Goal: Task Accomplishment & Management: Manage account settings

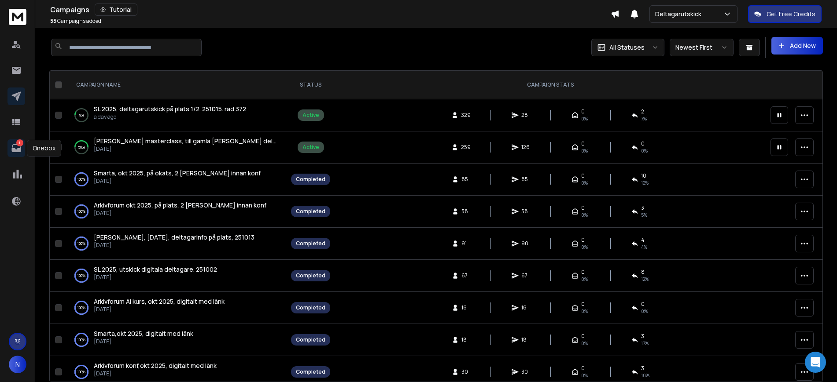
click at [17, 149] on icon at bounding box center [15, 148] width 9 height 8
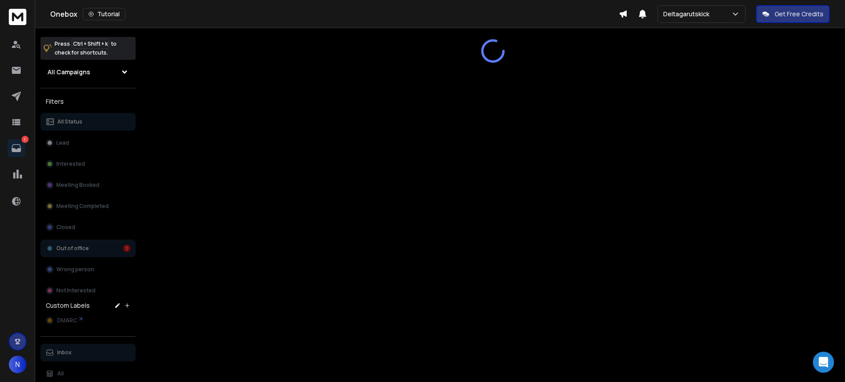
click at [79, 250] on div "All Status Lead Interested Meeting Booked Meeting Completed Closed Out of offic…" at bounding box center [87, 206] width 95 height 187
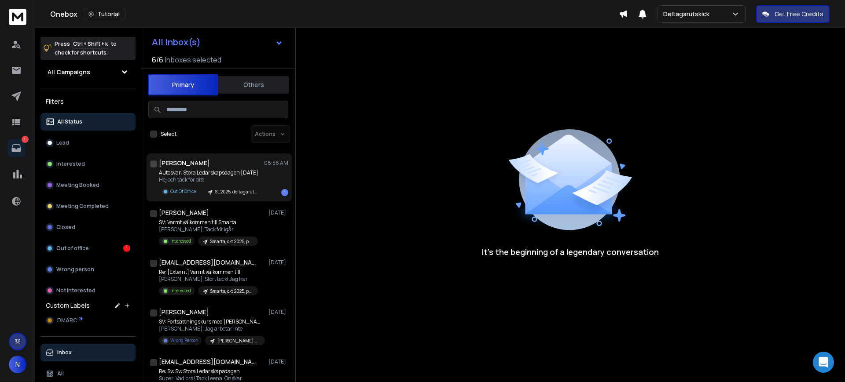
click at [209, 166] on div "Wai Yu Ho 08:56 AM" at bounding box center [223, 163] width 129 height 9
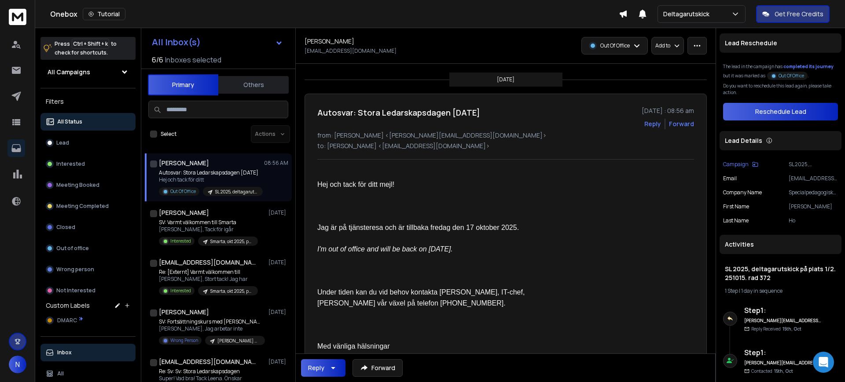
click at [698, 46] on icon "button" at bounding box center [697, 45] width 7 height 1
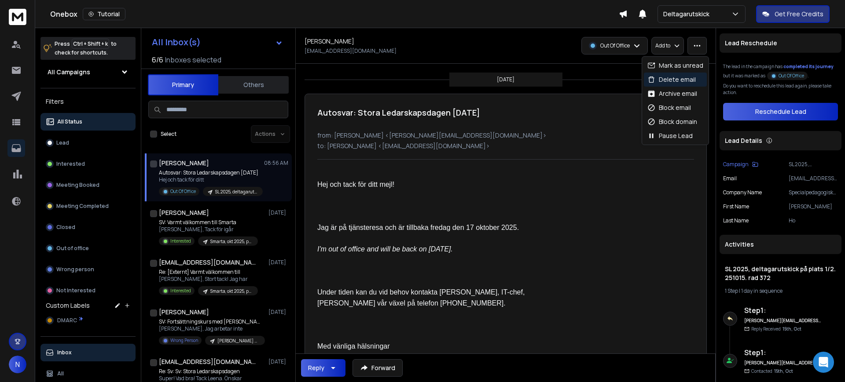
click at [692, 77] on div "Delete email" at bounding box center [671, 79] width 48 height 9
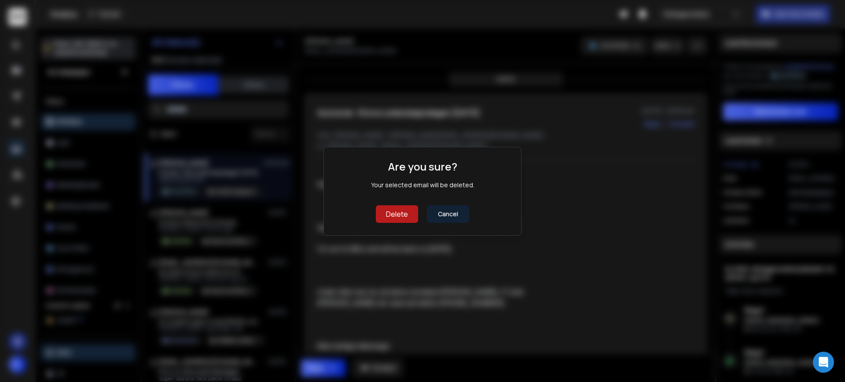
click at [404, 215] on button "Delete" at bounding box center [397, 215] width 42 height 18
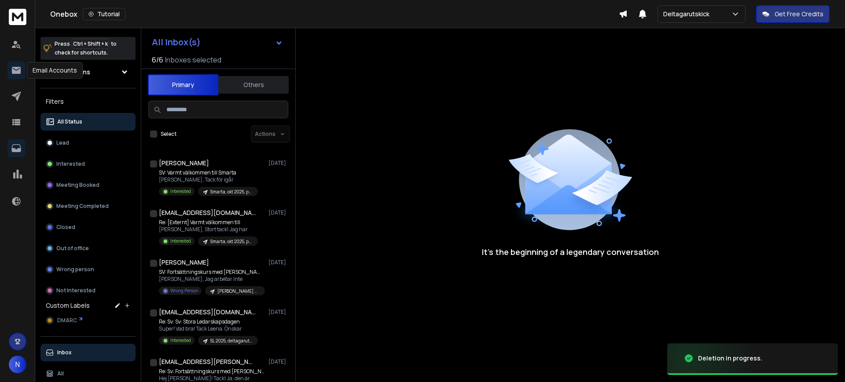
click at [15, 70] on icon at bounding box center [16, 70] width 9 height 7
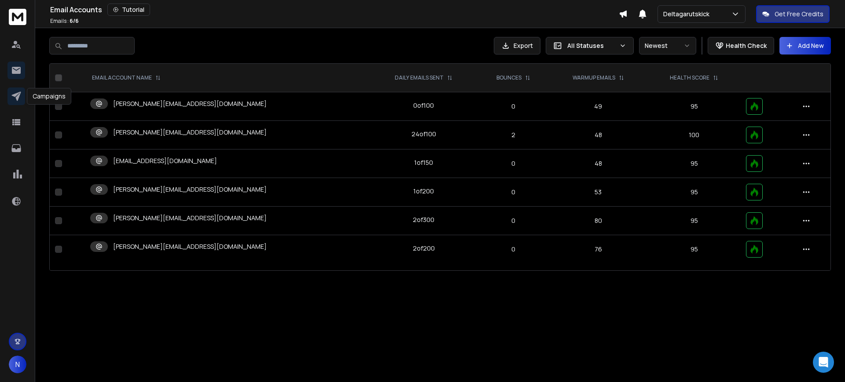
click at [16, 95] on icon at bounding box center [16, 96] width 11 height 11
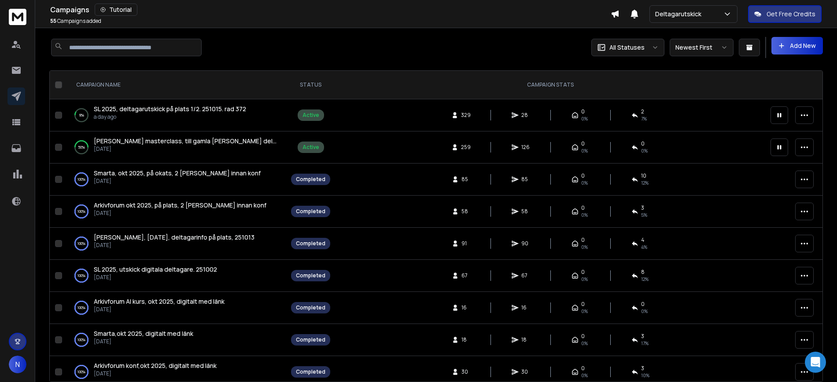
click at [132, 139] on span "Elaine masterclass, till gamla elaine deltagare maj 2025, 251013" at bounding box center [218, 141] width 249 height 8
click at [180, 107] on span "SL 2025, deltagarutskick på plats 1/2. 251015. rad 372" at bounding box center [170, 109] width 152 height 8
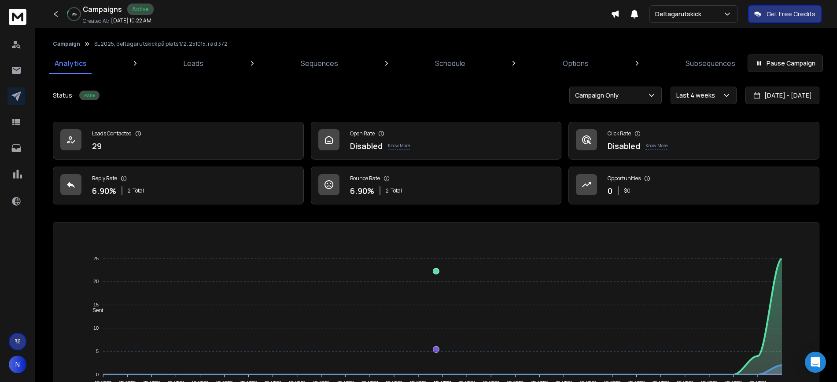
click at [364, 181] on p "Bounce Rate" at bounding box center [365, 178] width 30 height 7
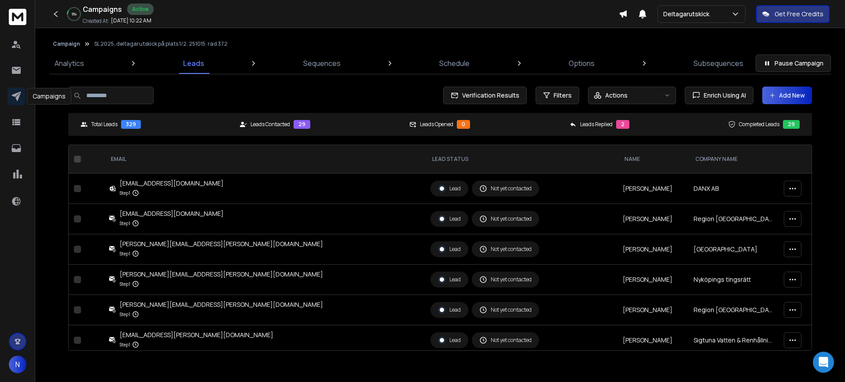
click at [18, 97] on icon at bounding box center [15, 96] width 9 height 9
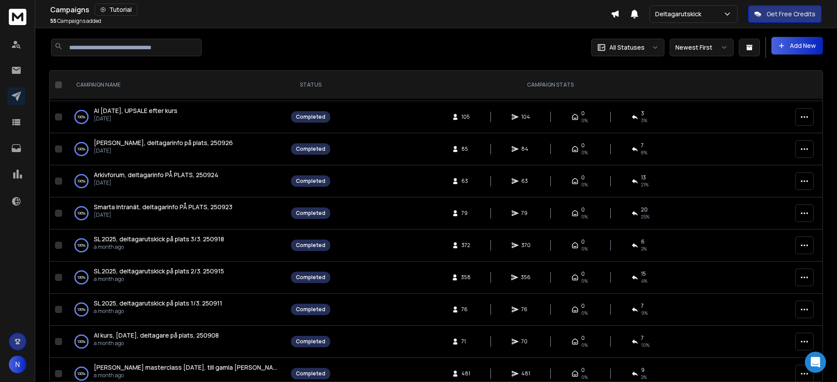
scroll to position [330, 0]
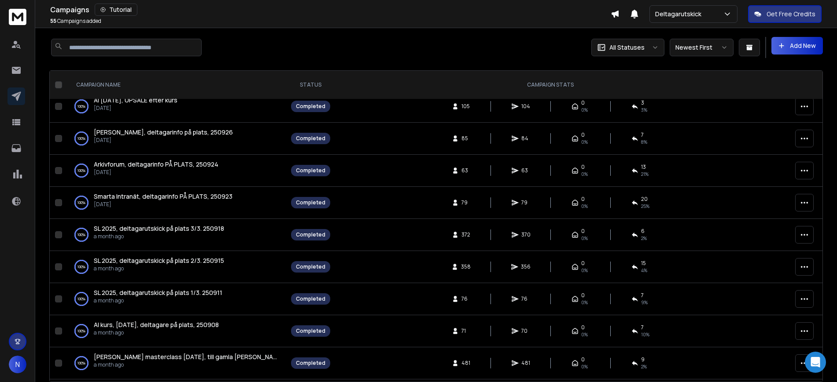
click at [210, 293] on span "SL 2025, deltagarutskick på plats 1/3. 250911" at bounding box center [158, 293] width 128 height 8
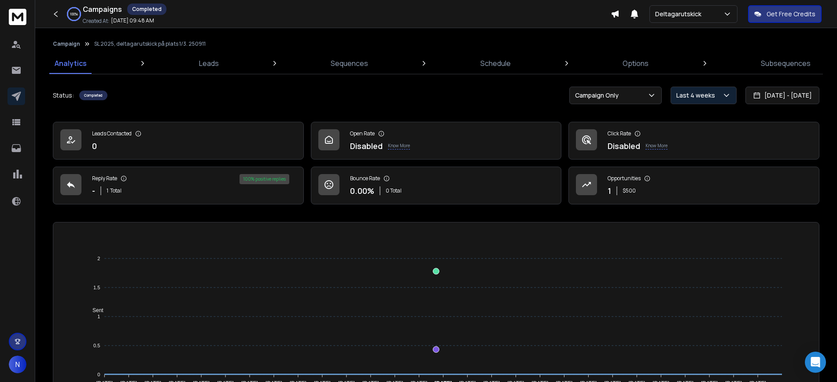
click at [678, 99] on p "Last 4 weeks" at bounding box center [697, 95] width 42 height 9
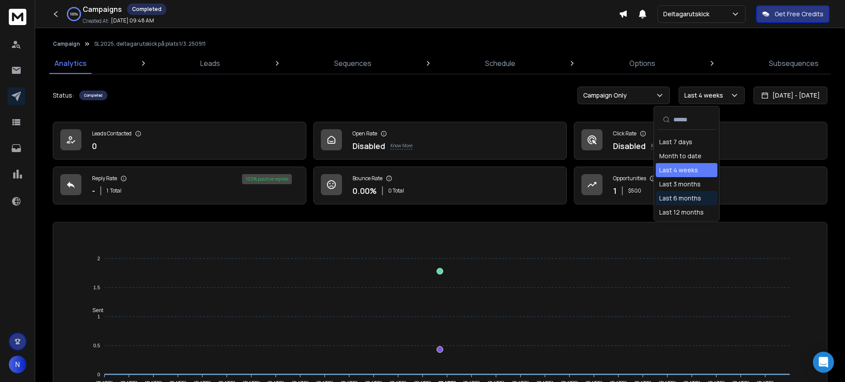
click at [693, 196] on div "Last 6 months" at bounding box center [680, 198] width 42 height 9
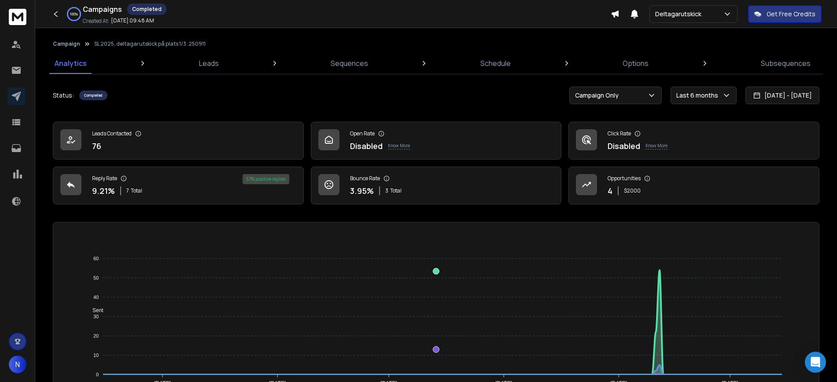
click at [386, 191] on span "3" at bounding box center [386, 190] width 3 height 7
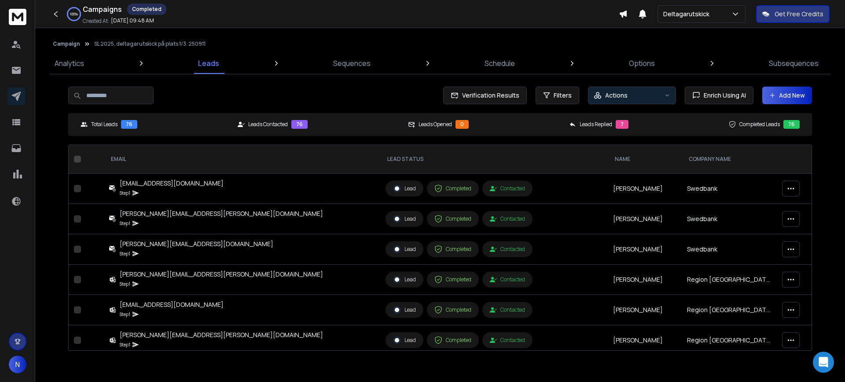
click at [630, 94] on div "Actions" at bounding box center [627, 95] width 67 height 9
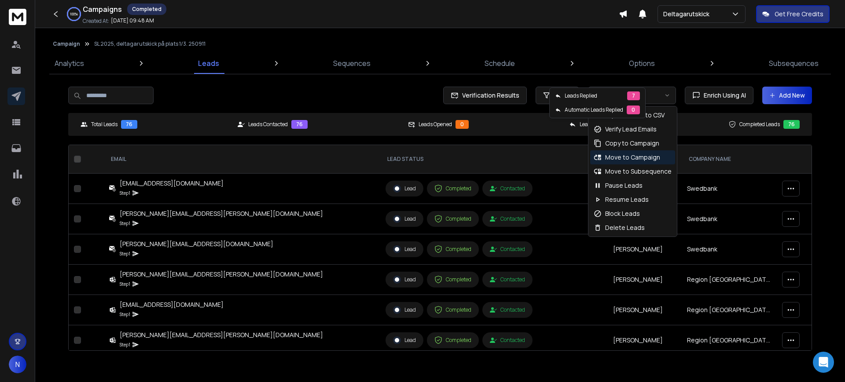
click at [566, 97] on p "Leads Replied" at bounding box center [581, 95] width 33 height 7
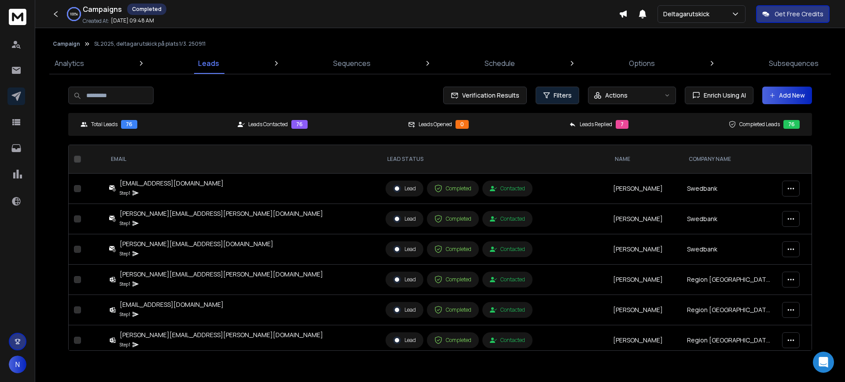
click at [545, 93] on polygon "button" at bounding box center [546, 95] width 6 height 5
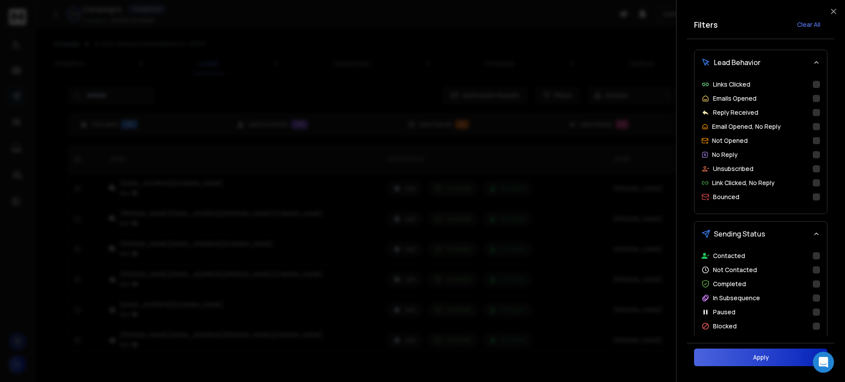
click at [812, 198] on div "Links Clicked Emails Opened Reply Received Email Opened, No Reply Not Opened No…" at bounding box center [760, 147] width 132 height 134
click at [813, 196] on button "Bounced" at bounding box center [816, 197] width 7 height 7
click at [761, 359] on button "Apply" at bounding box center [760, 358] width 133 height 18
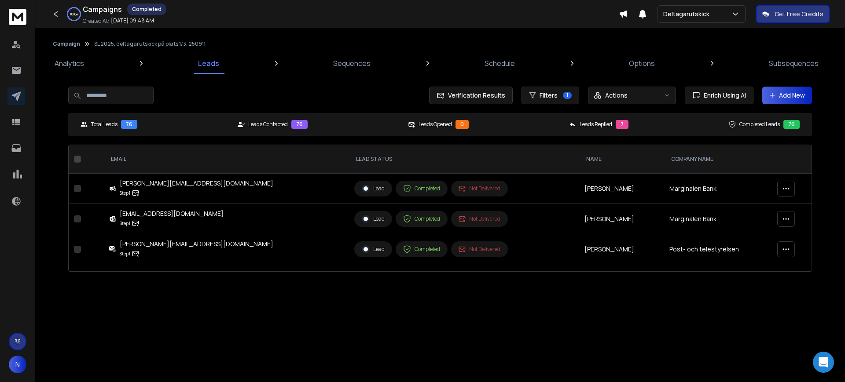
click at [75, 327] on div "ReferralStack Unlock AI-powered affiliate growth Lifetime Deals available! Clai…" at bounding box center [422, 191] width 845 height 382
click at [731, 218] on td "Marginalen Bank" at bounding box center [718, 219] width 108 height 30
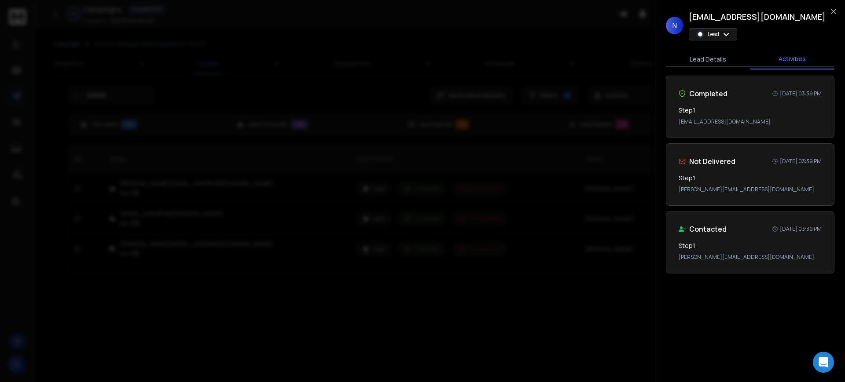
click at [798, 59] on button "Activities" at bounding box center [792, 59] width 84 height 20
click at [757, 174] on div "Step 1" at bounding box center [750, 178] width 143 height 9
drag, startPoint x: 757, startPoint y: 163, endPoint x: 720, endPoint y: 162, distance: 37.0
click at [756, 163] on div "Not Delivered Sep 11, 2025, 03:39 PM" at bounding box center [750, 163] width 143 height 14
click at [720, 162] on div "Not Delivered" at bounding box center [707, 161] width 57 height 11
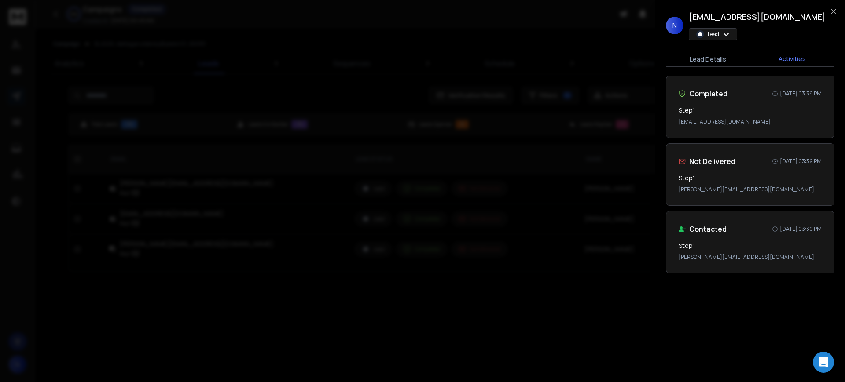
click at [720, 52] on button "Lead Details" at bounding box center [708, 59] width 84 height 19
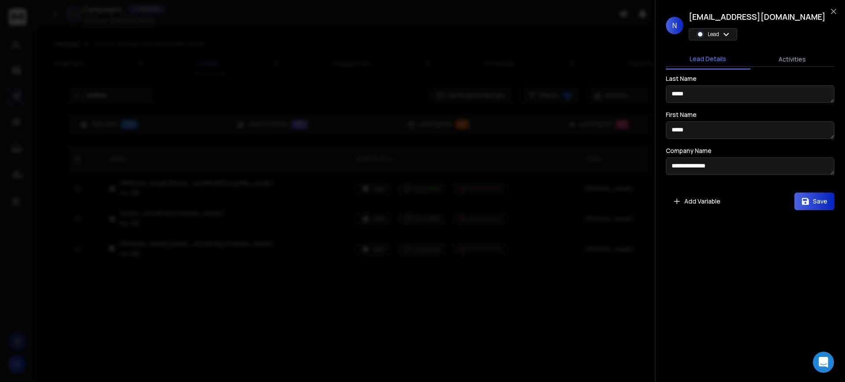
click at [791, 59] on button "Activities" at bounding box center [792, 59] width 84 height 19
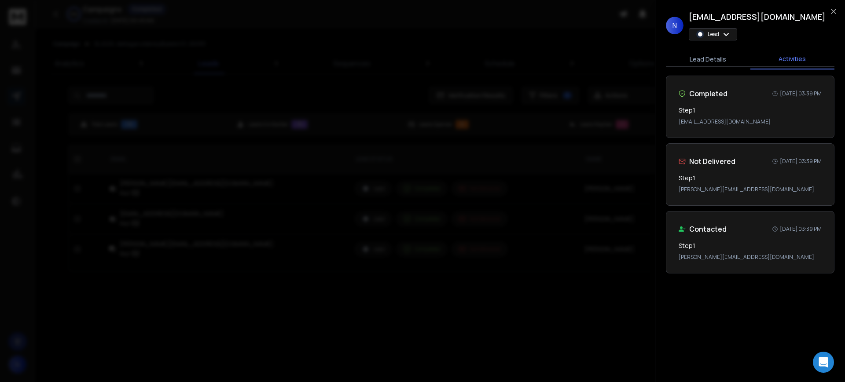
click at [710, 161] on div "Not Delivered" at bounding box center [707, 161] width 57 height 11
click at [685, 165] on div "Not Delivered" at bounding box center [707, 161] width 57 height 11
click at [679, 165] on div "Not Delivered" at bounding box center [707, 161] width 57 height 11
click at [686, 159] on div "Not Delivered" at bounding box center [707, 161] width 57 height 11
click at [833, 13] on icon "button" at bounding box center [833, 11] width 9 height 9
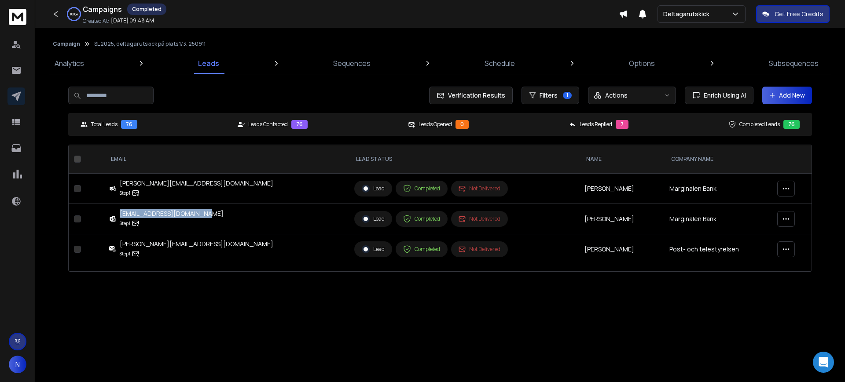
drag, startPoint x: 224, startPoint y: 213, endPoint x: 121, endPoint y: 207, distance: 104.0
click at [121, 207] on td "nasra.ahmed@marginalen.se Step 1" at bounding box center [226, 219] width 245 height 30
copy div "nasra.ahmed@marginalen.se"
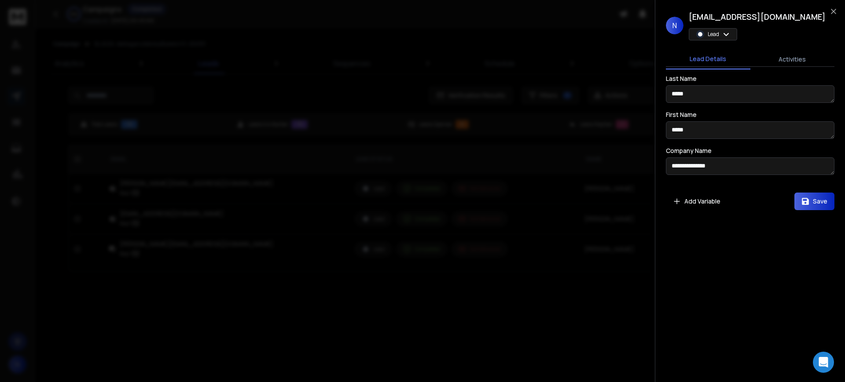
click at [759, 20] on h1 "nasra.ahmed@marginalen.se" at bounding box center [757, 17] width 137 height 12
copy h1 "nasra.ahmed@marginalen.se"
click at [831, 10] on icon "button" at bounding box center [833, 11] width 9 height 9
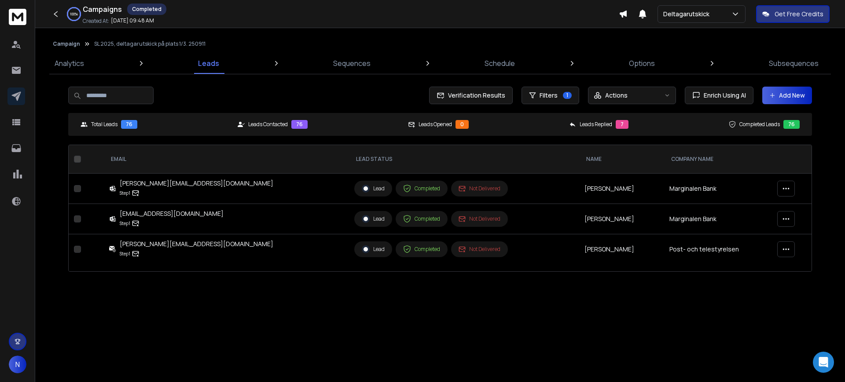
drag, startPoint x: 263, startPoint y: 50, endPoint x: 252, endPoint y: 45, distance: 11.8
click at [263, 50] on div "Campaign SL 2025, deltagarutskick på plats 1/3. 250911" at bounding box center [440, 44] width 782 height 14
click at [19, 92] on icon at bounding box center [15, 96] width 9 height 9
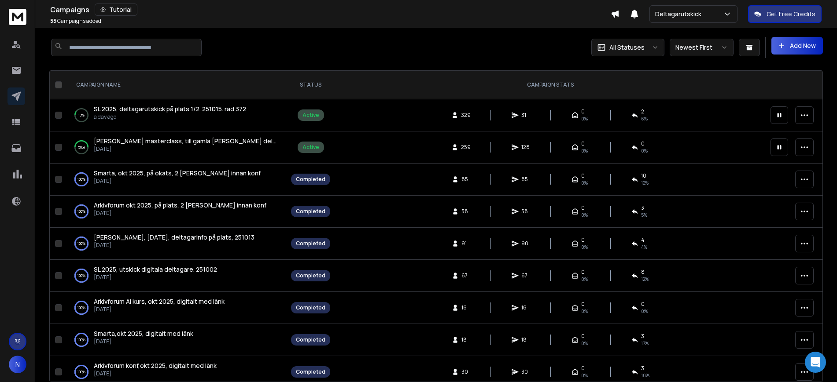
click at [166, 108] on span "SL 2025, deltagarutskick på plats 1/2. 251015. rad 372" at bounding box center [170, 109] width 152 height 8
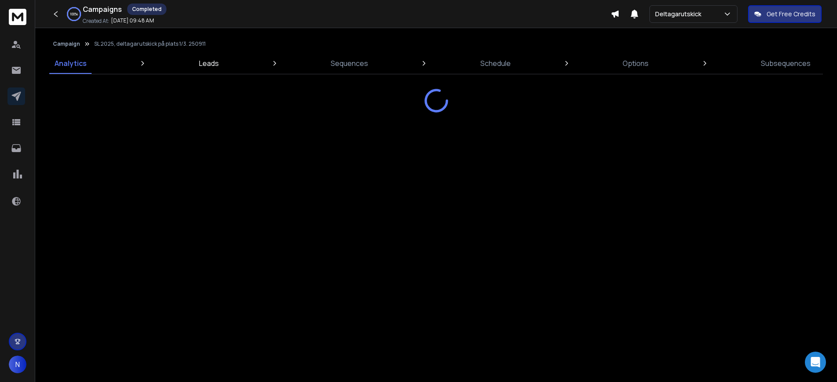
click at [213, 66] on p "Leads" at bounding box center [209, 63] width 20 height 11
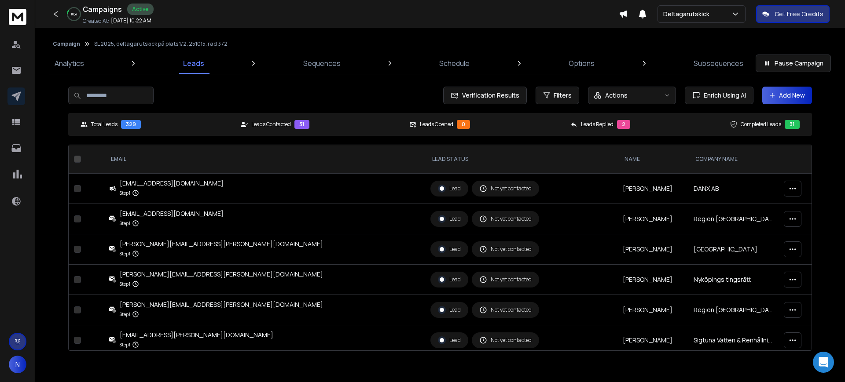
click at [118, 100] on input at bounding box center [110, 96] width 85 height 18
type input "*****"
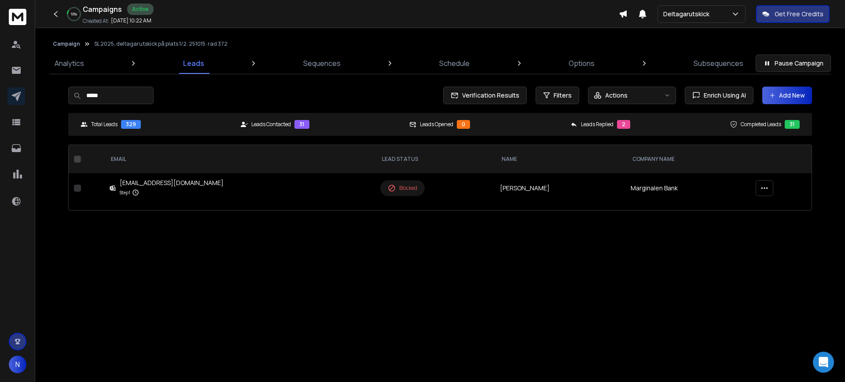
click at [762, 182] on button "button" at bounding box center [765, 188] width 18 height 16
click at [750, 211] on p "Delete Lead" at bounding box center [745, 207] width 36 height 9
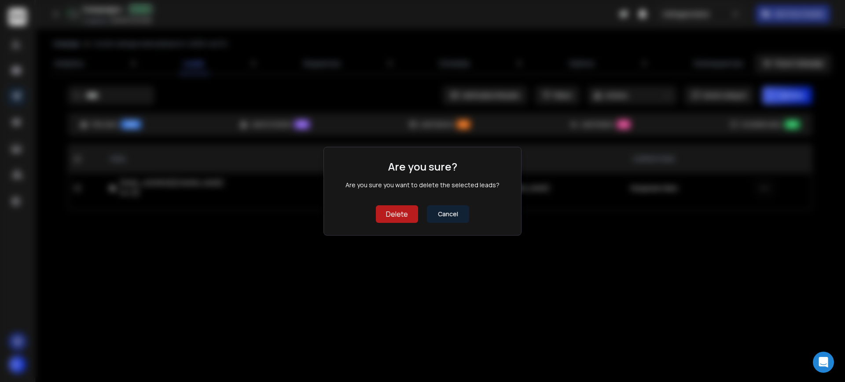
click at [406, 213] on button "Delete" at bounding box center [397, 215] width 42 height 18
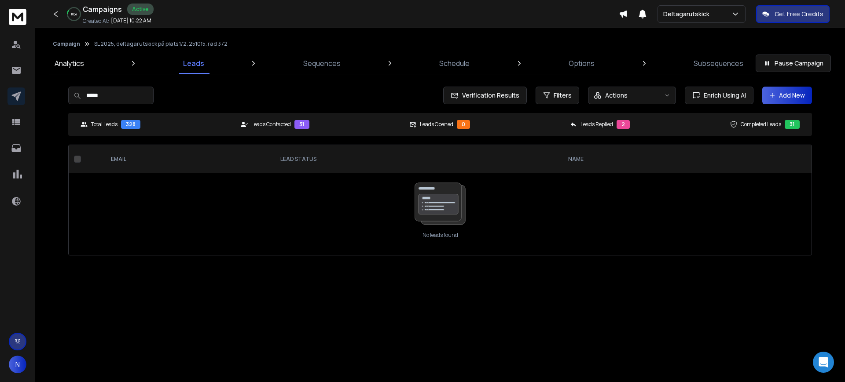
click at [76, 62] on p "Analytics" at bounding box center [69, 63] width 29 height 11
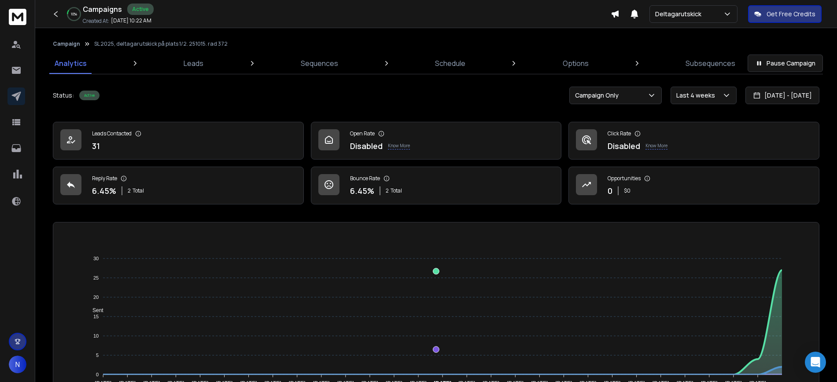
click at [370, 180] on p "Bounce Rate" at bounding box center [365, 178] width 30 height 7
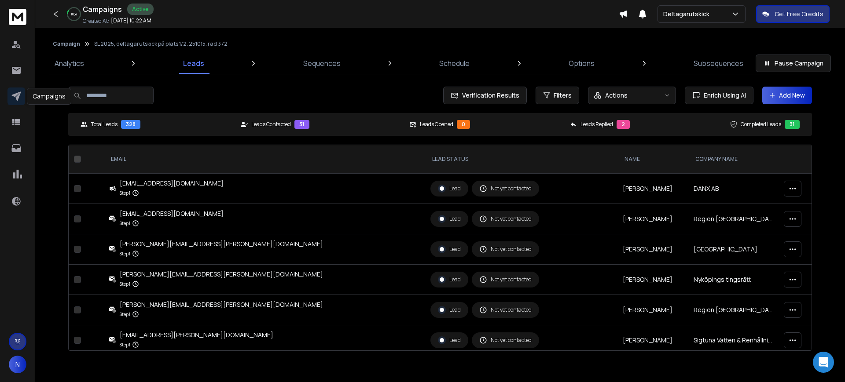
click at [14, 94] on icon at bounding box center [15, 96] width 9 height 9
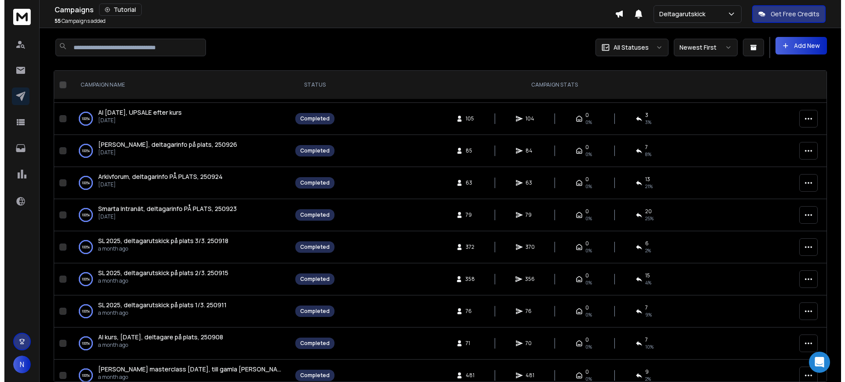
scroll to position [330, 0]
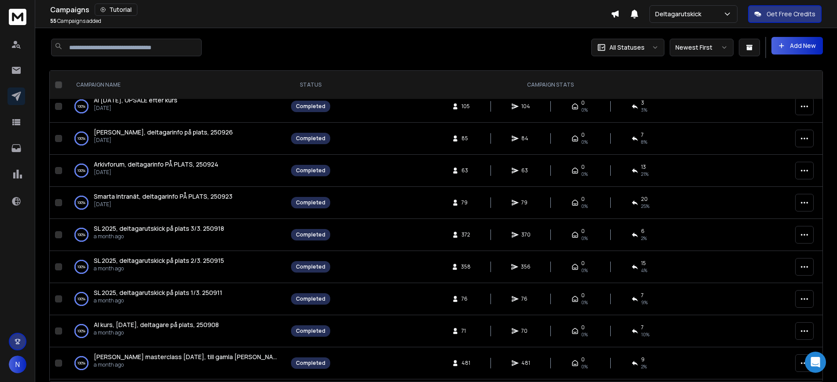
click at [203, 261] on span "SL 2025, deltagarutskick på plats 2/3. 250915" at bounding box center [159, 261] width 130 height 8
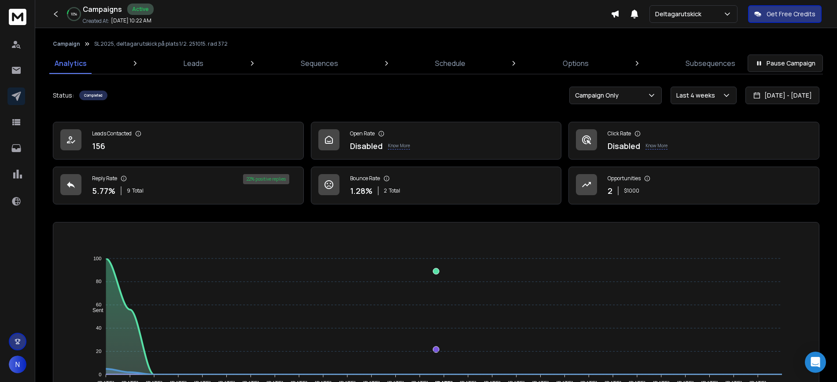
click at [369, 182] on p "Bounce Rate" at bounding box center [365, 178] width 30 height 7
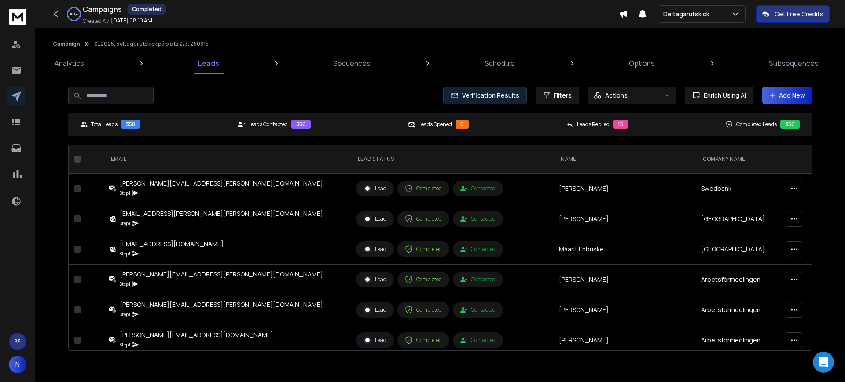
click at [488, 96] on span "Verification Results" at bounding box center [489, 95] width 61 height 9
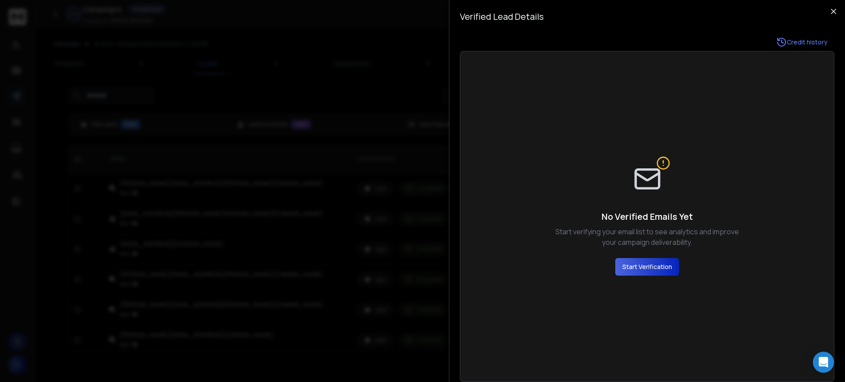
click at [831, 10] on icon "button" at bounding box center [833, 11] width 4 height 4
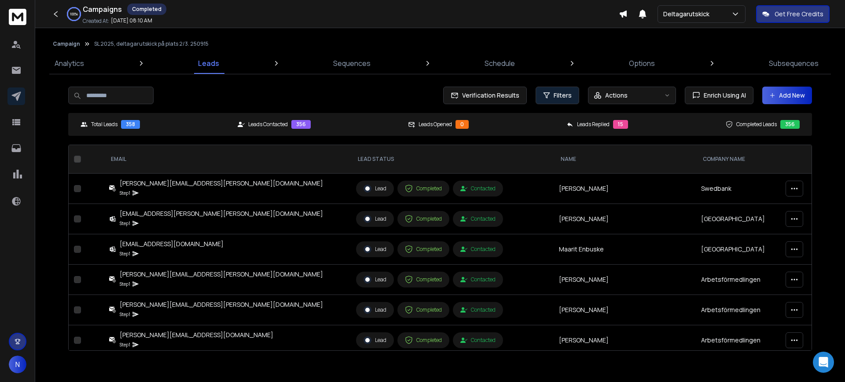
click at [566, 96] on span "Filters" at bounding box center [563, 95] width 18 height 9
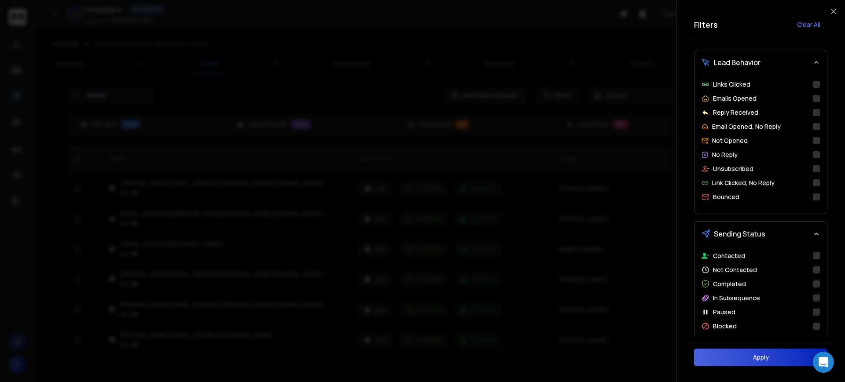
click at [813, 199] on button "Bounced" at bounding box center [816, 197] width 7 height 7
click at [767, 359] on button "Apply" at bounding box center [760, 358] width 133 height 18
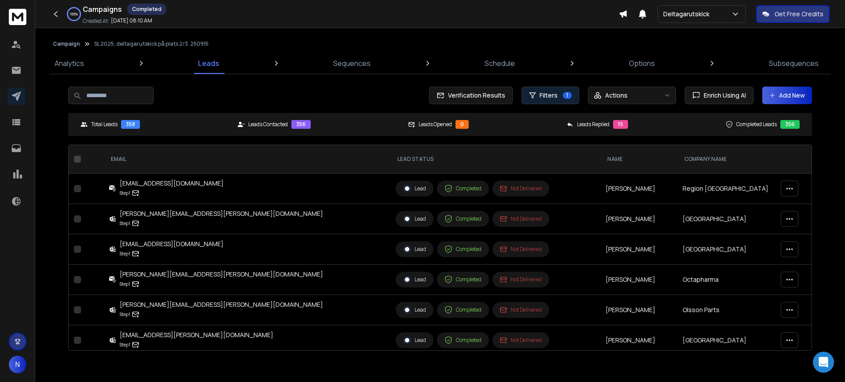
click at [546, 95] on span "Filters" at bounding box center [548, 95] width 18 height 9
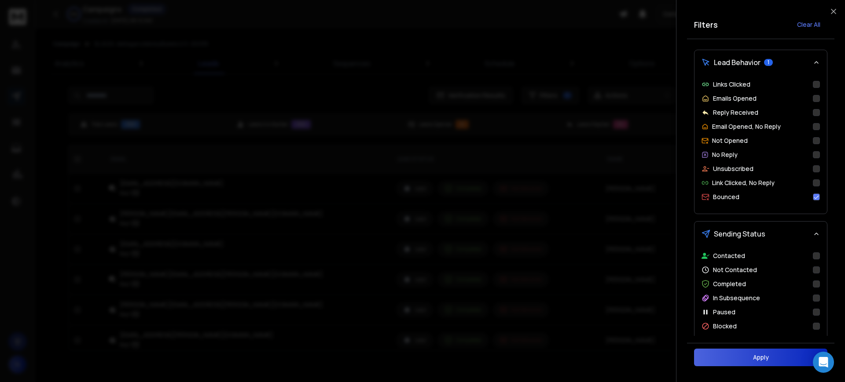
click at [749, 356] on button "Apply" at bounding box center [760, 358] width 133 height 18
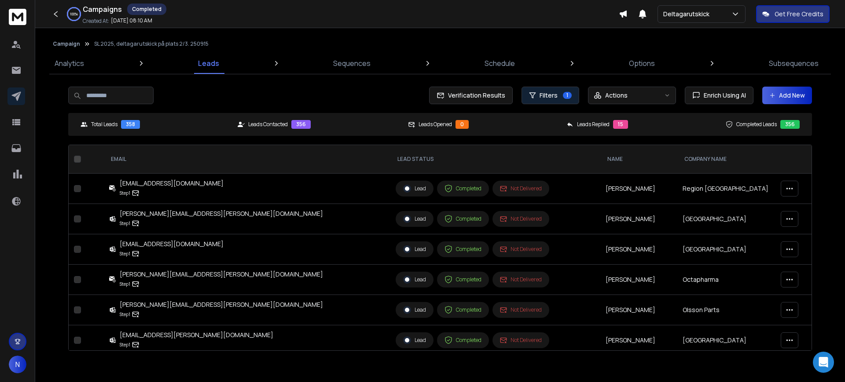
click at [550, 94] on span "Filters" at bounding box center [548, 95] width 18 height 9
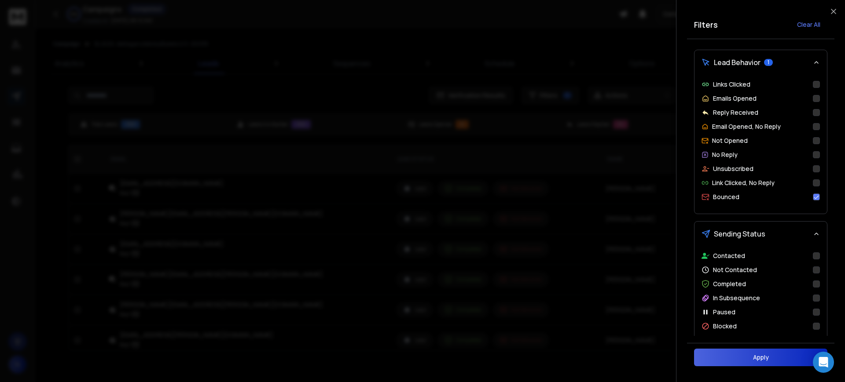
click at [558, 152] on div at bounding box center [422, 191] width 845 height 382
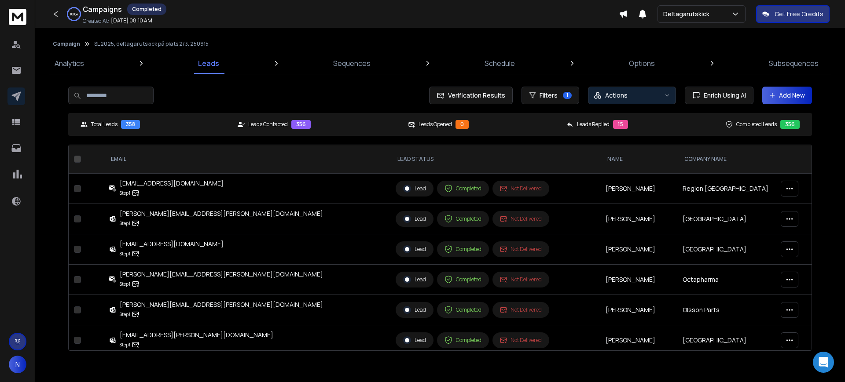
click at [622, 95] on p "Actions" at bounding box center [616, 95] width 22 height 9
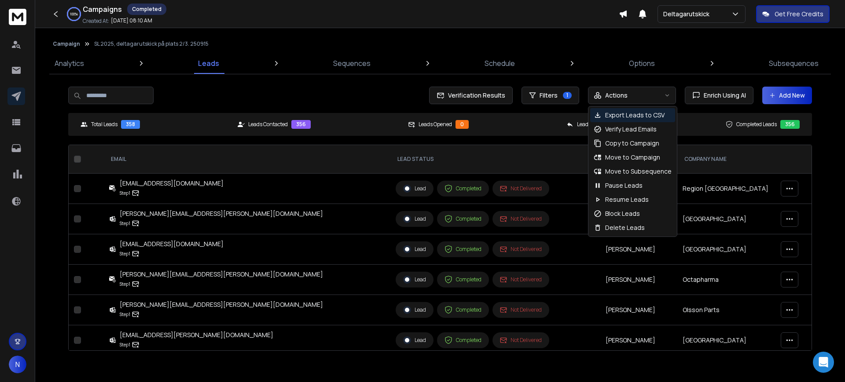
click at [622, 115] on p "Export Leads to CSV" at bounding box center [634, 115] width 59 height 9
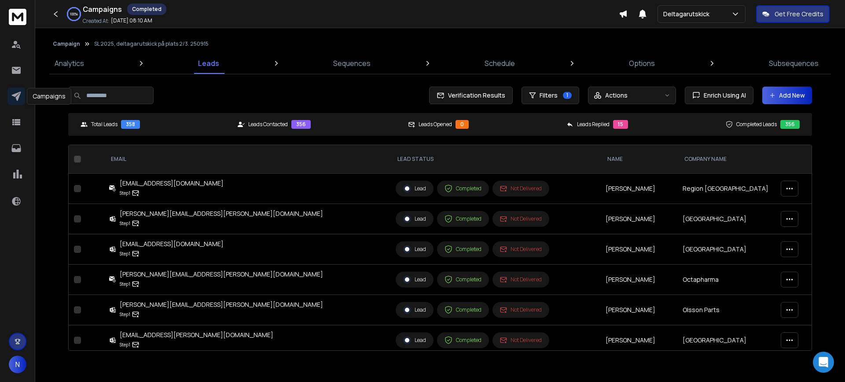
click at [17, 92] on icon at bounding box center [16, 96] width 11 height 11
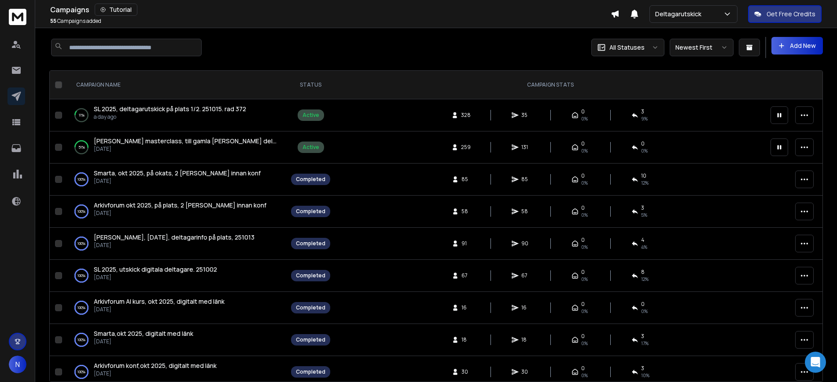
click at [181, 107] on span "SL 2025, deltagarutskick på plats 1/2. 251015. rad 372" at bounding box center [170, 109] width 152 height 8
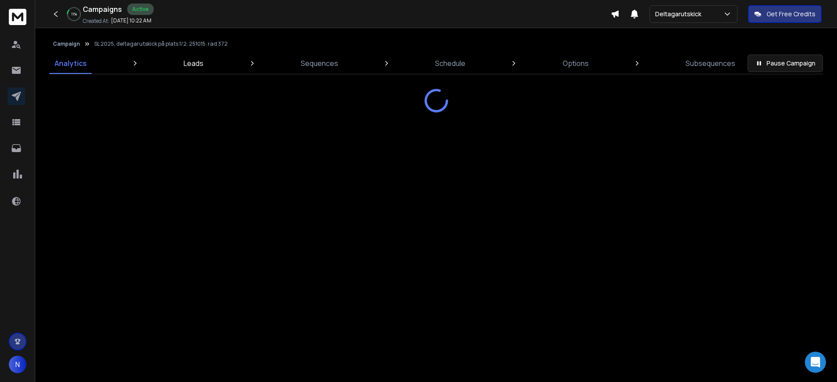
click at [205, 62] on link "Leads" at bounding box center [193, 63] width 30 height 21
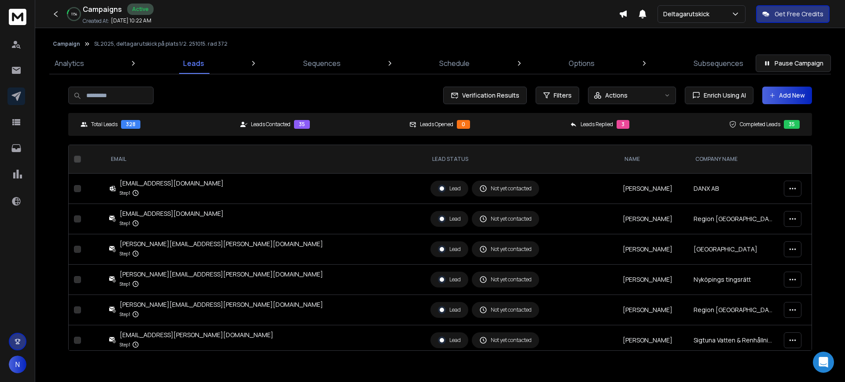
click at [125, 96] on input at bounding box center [110, 96] width 85 height 18
paste input "**********"
type input "**********"
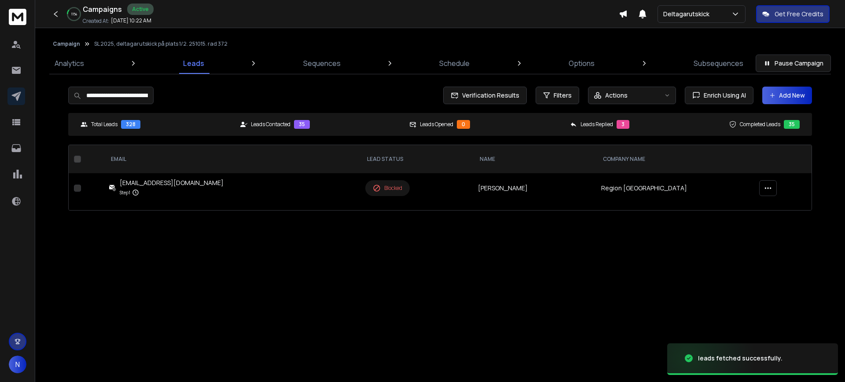
click at [770, 192] on icon "button" at bounding box center [768, 188] width 8 height 8
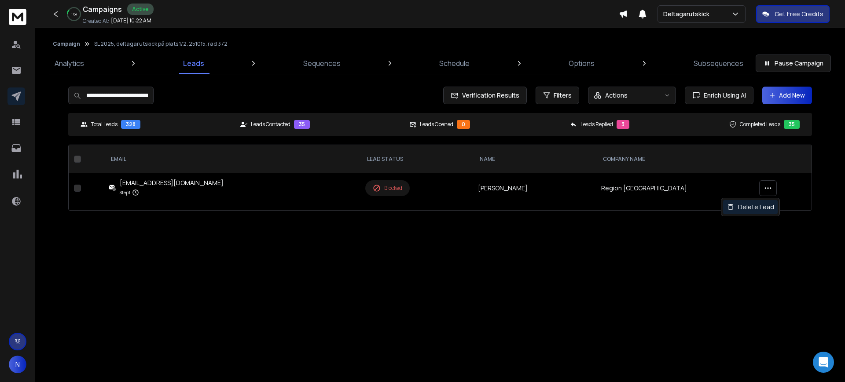
click at [757, 206] on p "Delete Lead" at bounding box center [756, 207] width 36 height 9
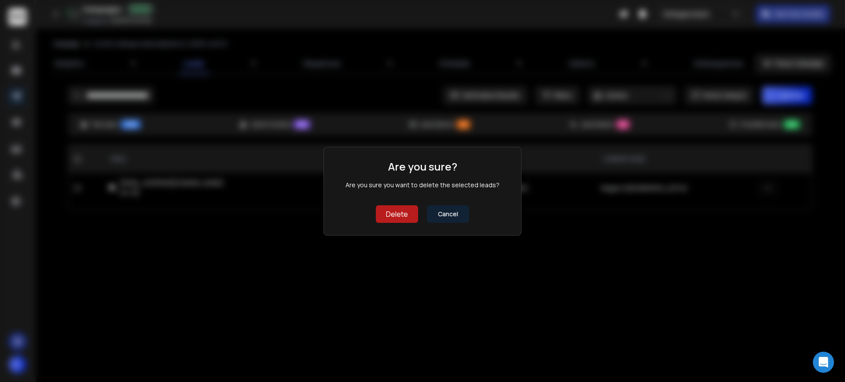
click at [384, 209] on button "Delete" at bounding box center [397, 215] width 42 height 18
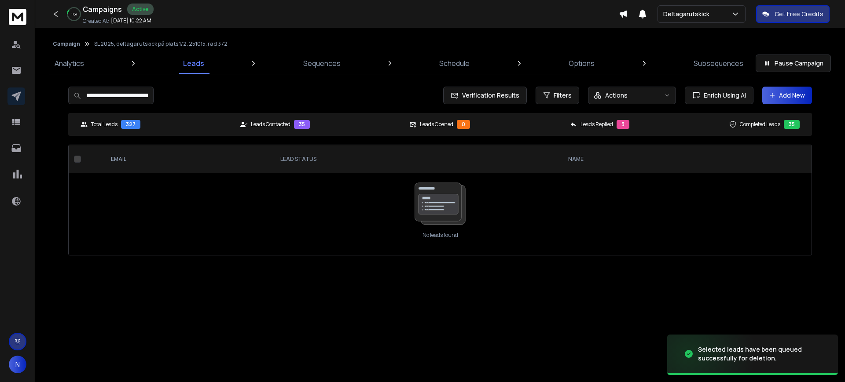
click at [122, 93] on input "**********" at bounding box center [110, 96] width 85 height 18
paste input
type input "**********"
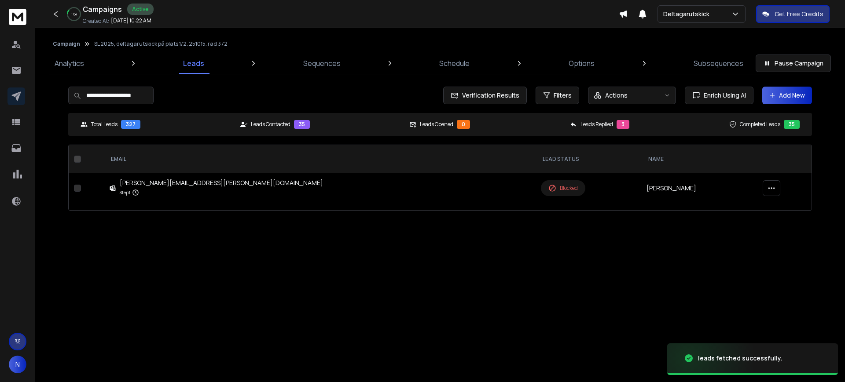
click at [767, 190] on icon "button" at bounding box center [771, 188] width 8 height 8
click at [732, 202] on div "Delete Lead" at bounding box center [716, 207] width 55 height 14
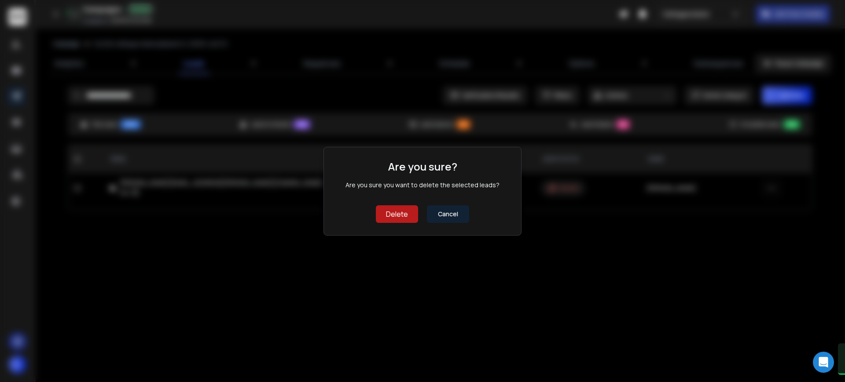
click at [399, 213] on button "Delete" at bounding box center [397, 215] width 42 height 18
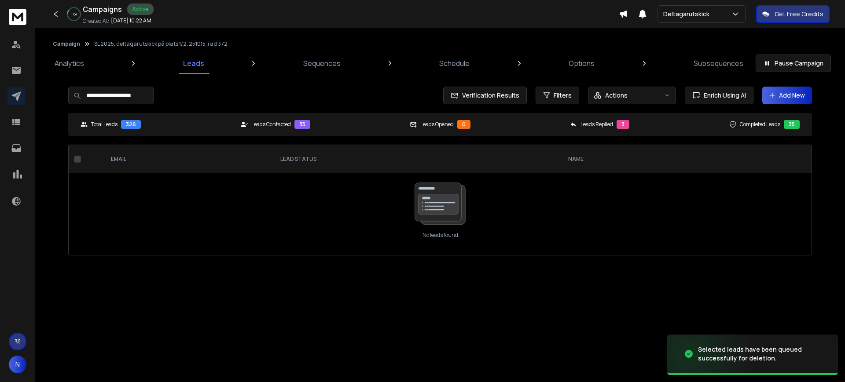
click at [126, 95] on input "**********" at bounding box center [110, 96] width 85 height 18
paste input "****"
type input "**********"
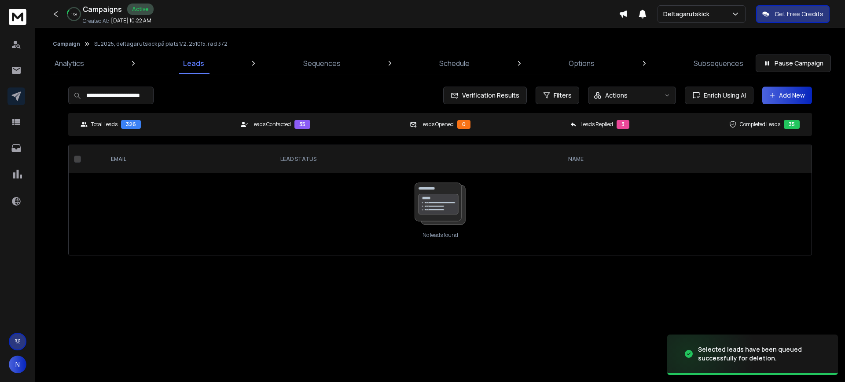
scroll to position [0, 6]
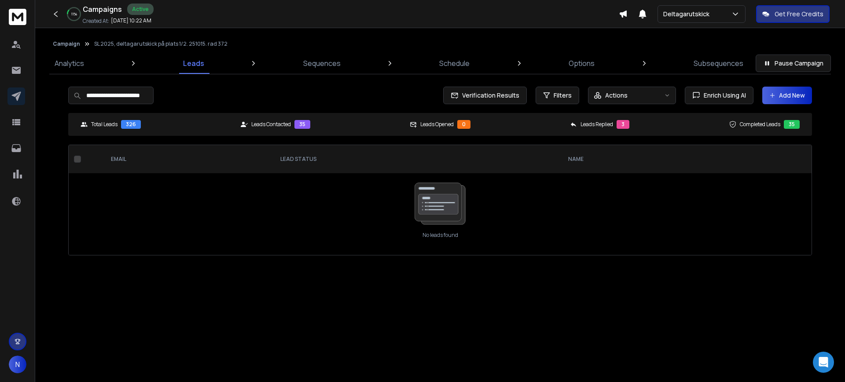
click at [117, 88] on input "**********" at bounding box center [110, 96] width 85 height 18
paste input "**********"
type input "**********"
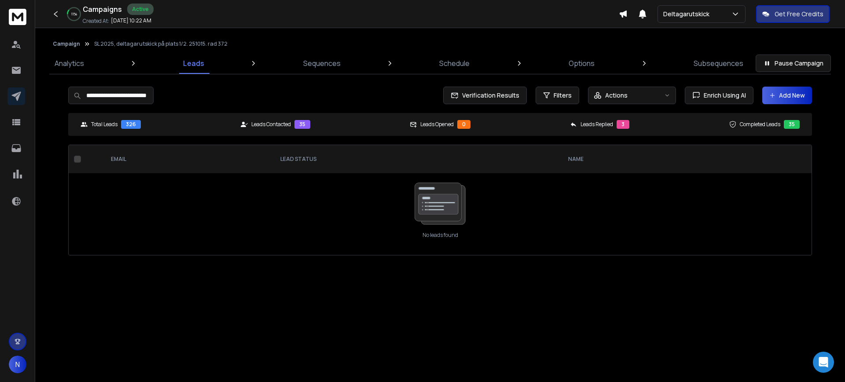
scroll to position [0, 15]
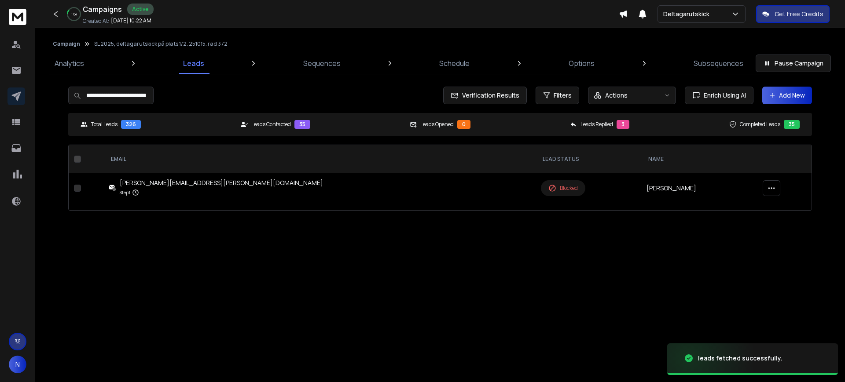
click at [763, 194] on button "button" at bounding box center [772, 188] width 18 height 16
click at [727, 207] on p "Delete Lead" at bounding box center [728, 207] width 36 height 9
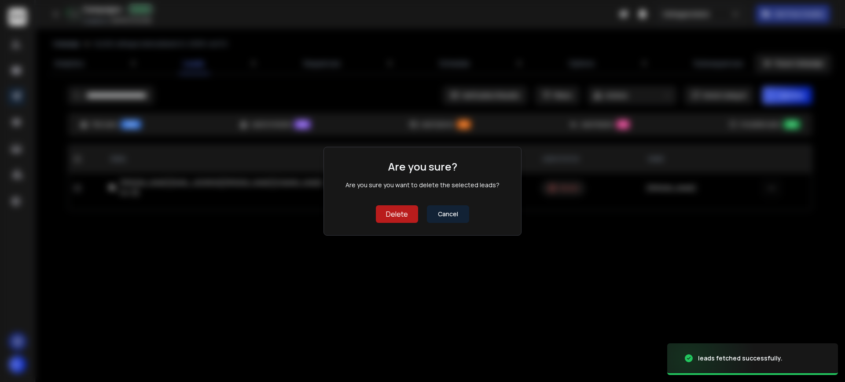
click at [407, 214] on button "Delete" at bounding box center [397, 215] width 42 height 18
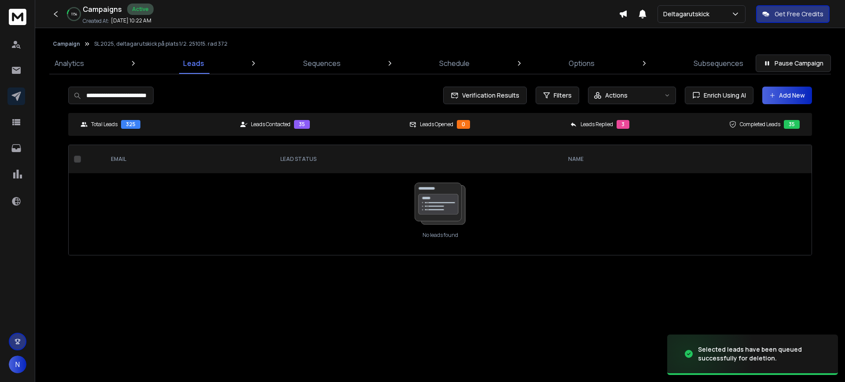
click at [137, 97] on input "**********" at bounding box center [110, 96] width 85 height 18
paste input "**********"
type input "**********"
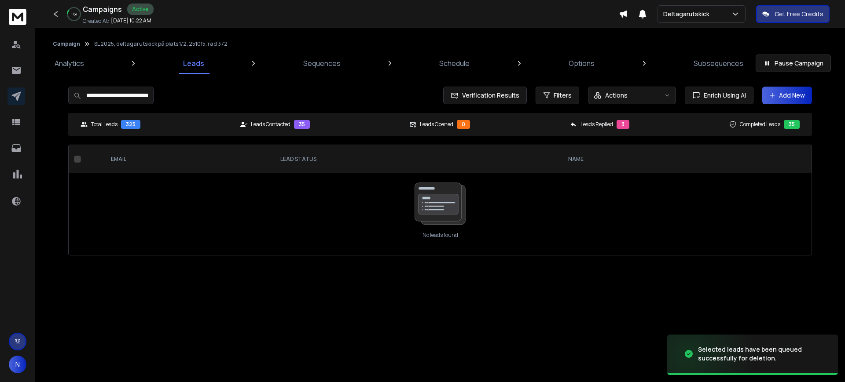
scroll to position [0, 16]
click at [120, 96] on input "**********" at bounding box center [110, 96] width 85 height 18
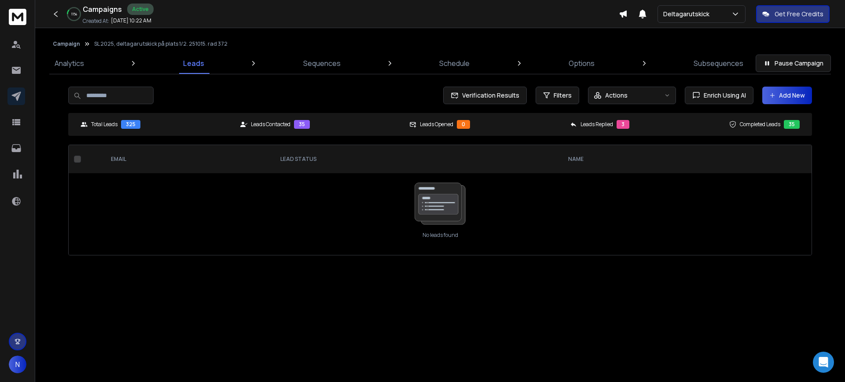
paste input "**********"
type input "**********"
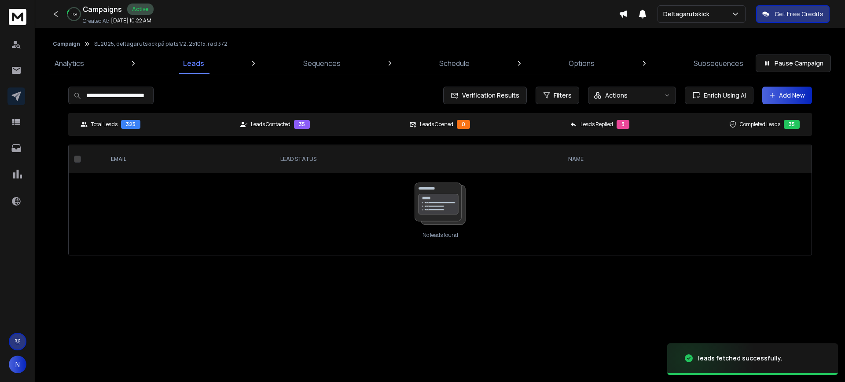
click at [136, 97] on input "**********" at bounding box center [110, 96] width 85 height 18
paste input
type input "**********"
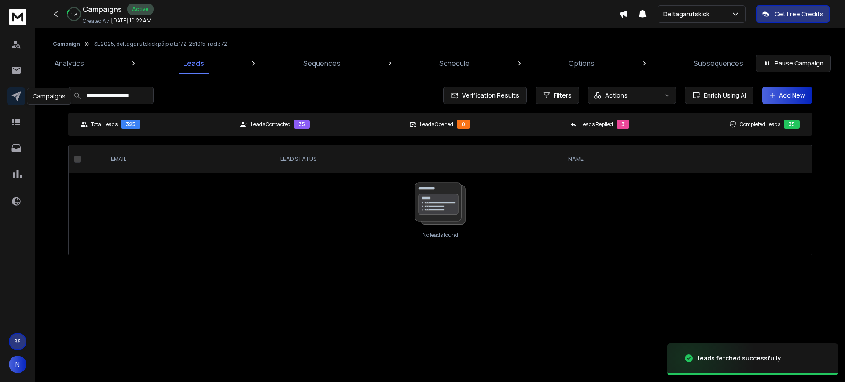
click at [16, 97] on icon at bounding box center [15, 96] width 9 height 9
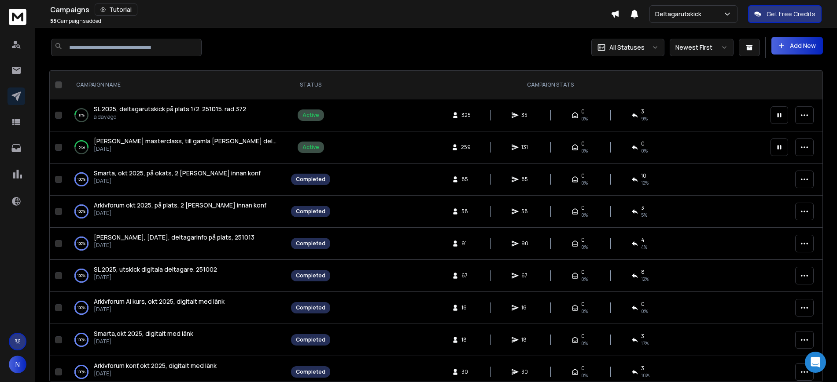
click at [169, 107] on span "SL 2025, deltagarutskick på plats 1/2. 251015. rad 372" at bounding box center [170, 109] width 152 height 8
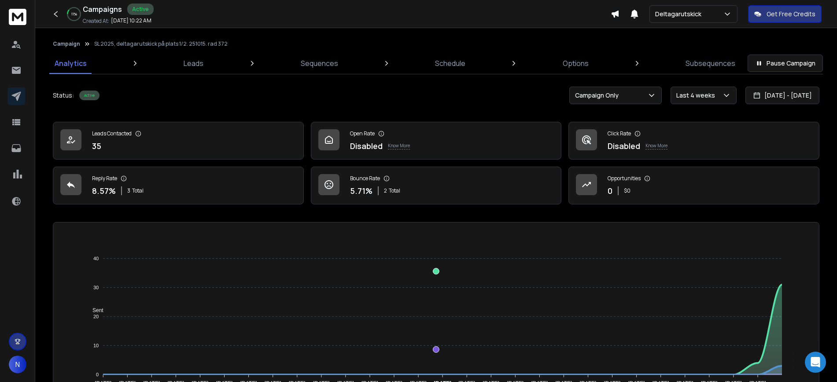
click at [369, 185] on p "5.71 %" at bounding box center [361, 191] width 22 height 12
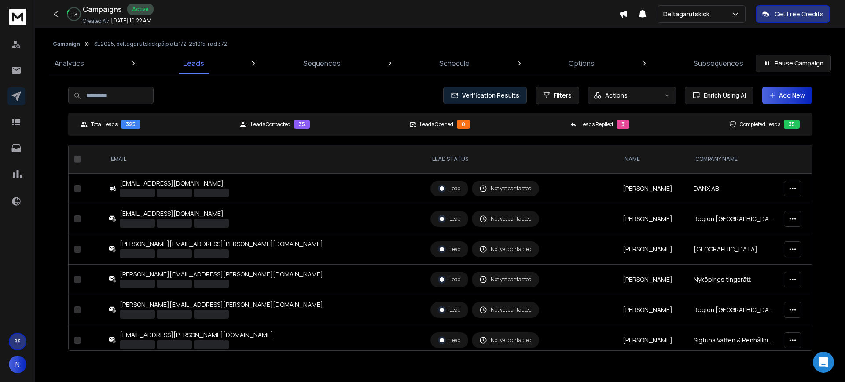
click at [502, 97] on span "Verification Results" at bounding box center [489, 95] width 61 height 9
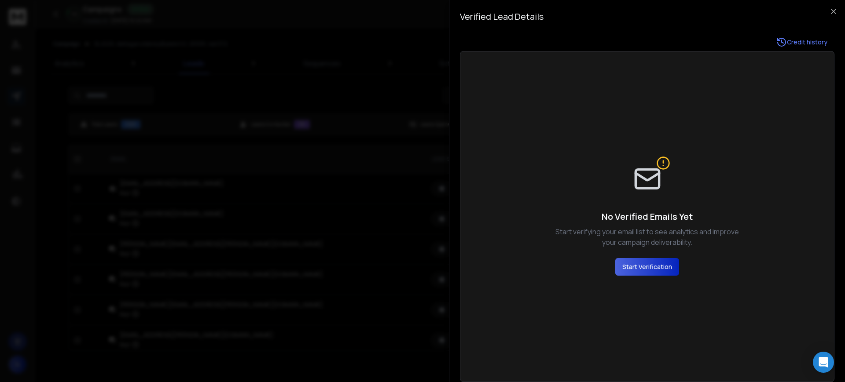
click at [415, 88] on div at bounding box center [422, 191] width 845 height 382
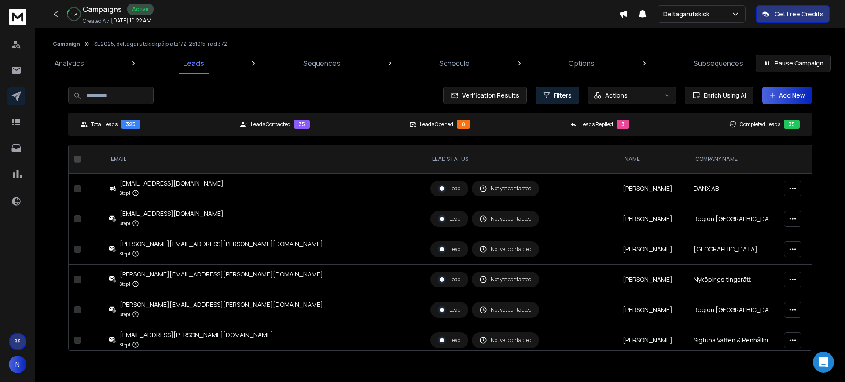
click at [561, 92] on span "Filters" at bounding box center [563, 95] width 18 height 9
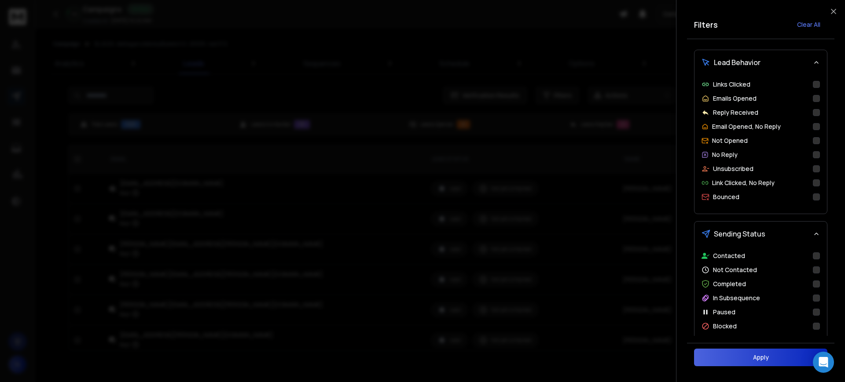
click at [813, 197] on button "Bounced" at bounding box center [816, 197] width 7 height 7
click at [719, 354] on button "Apply" at bounding box center [760, 358] width 133 height 18
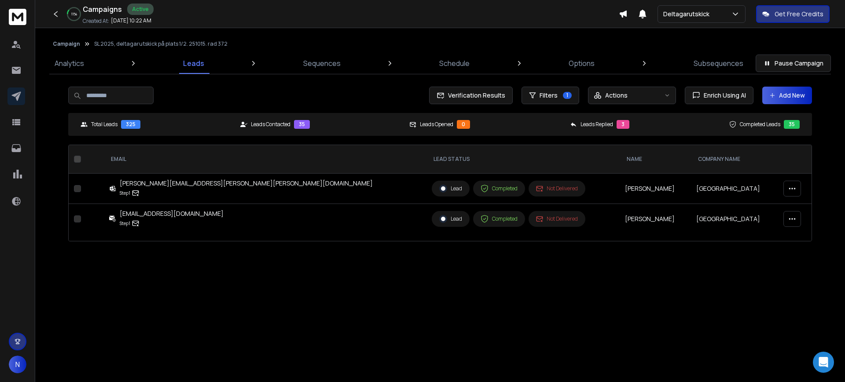
click at [536, 190] on div "Not Delivered" at bounding box center [557, 188] width 42 height 7
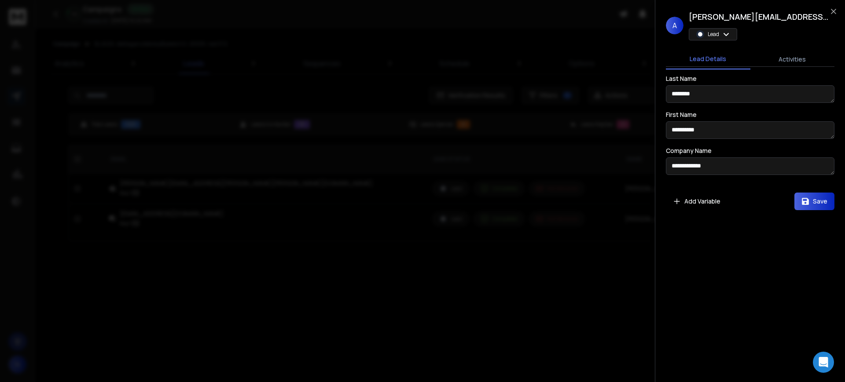
click at [799, 64] on button "Activities" at bounding box center [792, 59] width 84 height 19
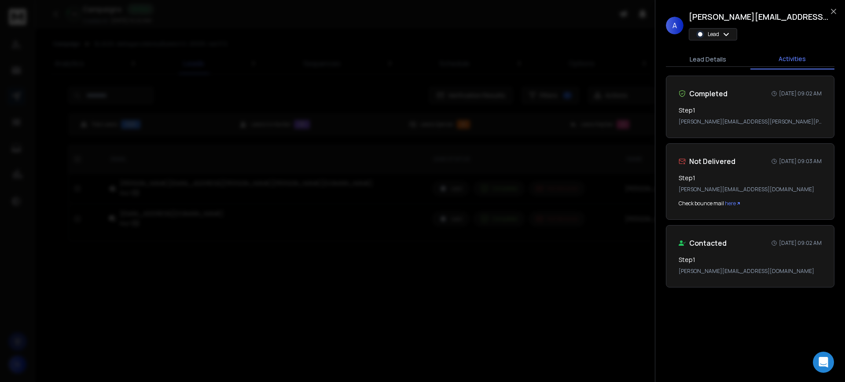
click at [734, 203] on link "here" at bounding box center [733, 203] width 16 height 7
click at [830, 11] on icon "button" at bounding box center [833, 11] width 9 height 9
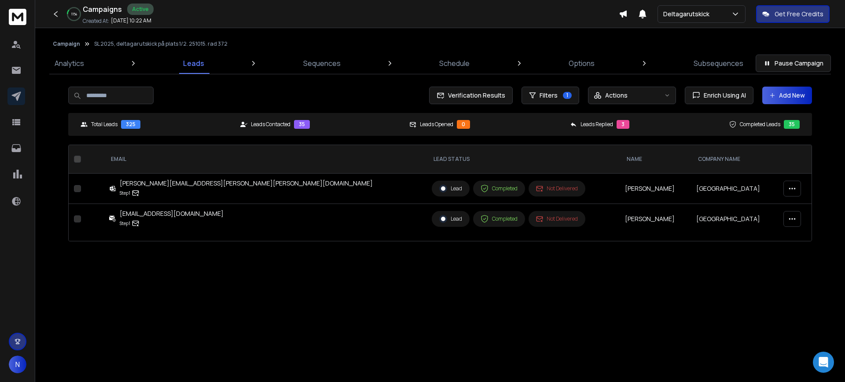
click at [176, 212] on div "zara.sahmsaee@sigtuna.se" at bounding box center [172, 213] width 104 height 9
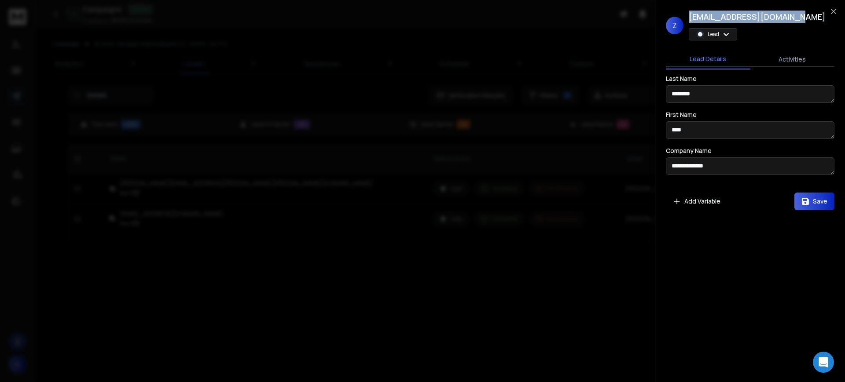
drag, startPoint x: 792, startPoint y: 18, endPoint x: 689, endPoint y: 16, distance: 103.4
click at [689, 16] on h1 "zara.sahmsaee@sigtuna.se" at bounding box center [757, 17] width 137 height 12
copy h1 "zara.sahmsaee@sigtuna.se"
click at [839, 11] on div "**********" at bounding box center [750, 191] width 190 height 382
click at [835, 9] on icon "button" at bounding box center [833, 11] width 9 height 9
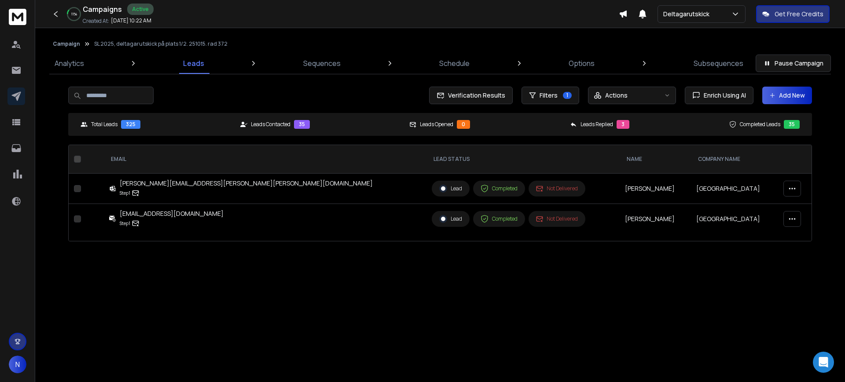
click at [788, 186] on icon "button" at bounding box center [792, 189] width 8 height 8
click at [770, 206] on p "Delete Lead" at bounding box center [767, 207] width 36 height 9
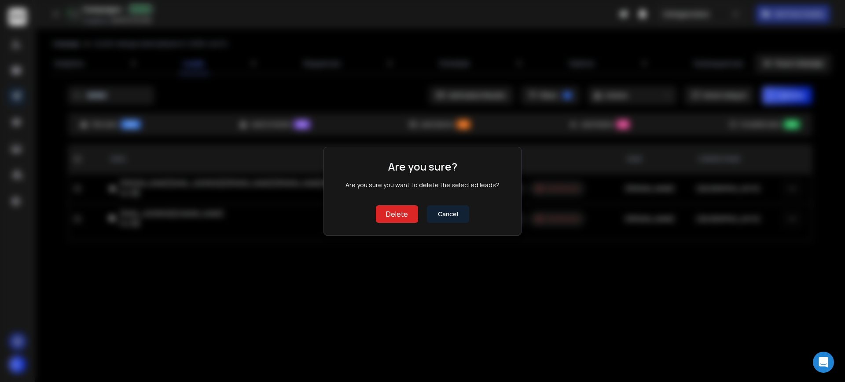
click at [373, 212] on div "Are you sure? Are you sure you want to delete the selected leads? Delete Cancel" at bounding box center [422, 191] width 172 height 63
click at [384, 213] on button "Delete" at bounding box center [397, 215] width 42 height 18
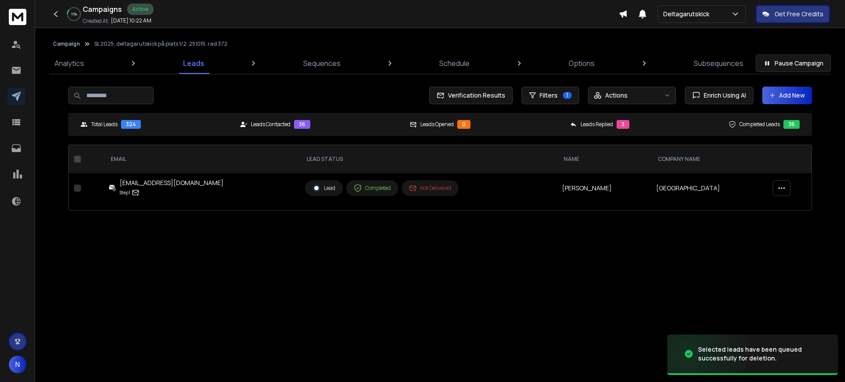
click at [778, 191] on icon "button" at bounding box center [782, 188] width 8 height 8
click at [758, 210] on p "Delete Lead" at bounding box center [764, 207] width 36 height 9
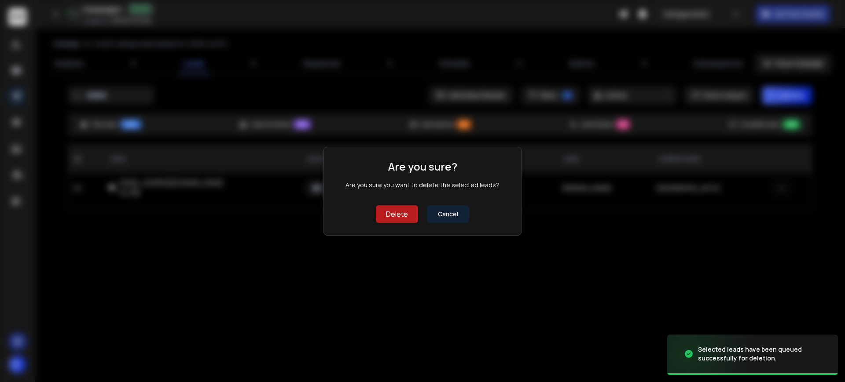
click at [404, 216] on button "Delete" at bounding box center [397, 215] width 42 height 18
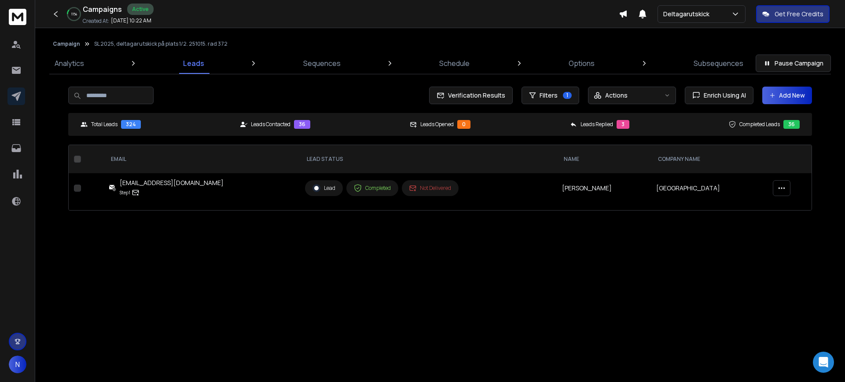
click at [778, 183] on button "button" at bounding box center [782, 188] width 18 height 16
click at [775, 203] on p "Delete Lead" at bounding box center [764, 207] width 36 height 9
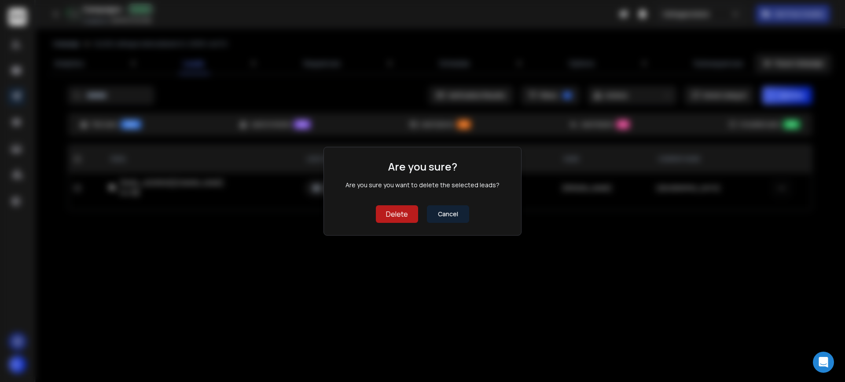
click at [396, 208] on button "Delete" at bounding box center [397, 215] width 42 height 18
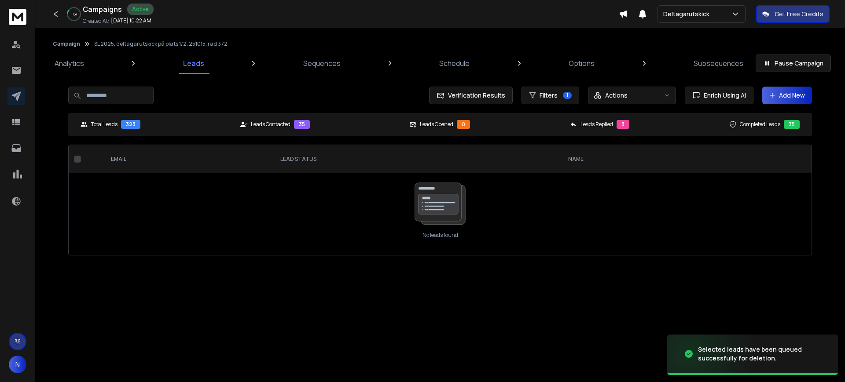
click at [340, 236] on div "No leads found" at bounding box center [440, 211] width 742 height 74
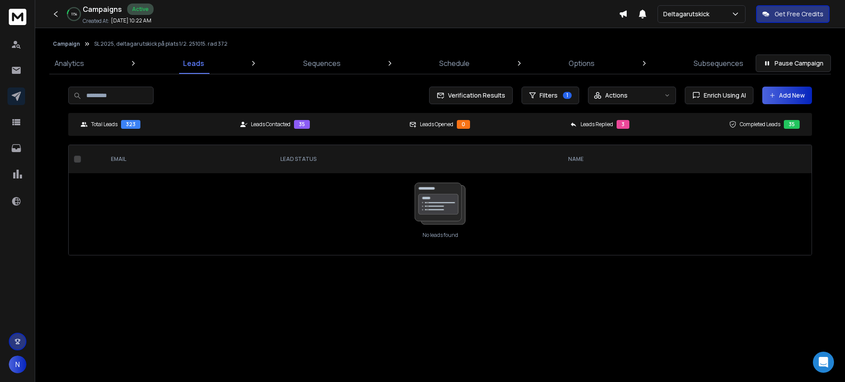
click at [209, 62] on link "Leads" at bounding box center [194, 63] width 32 height 21
click at [75, 63] on p "Analytics" at bounding box center [69, 63] width 29 height 11
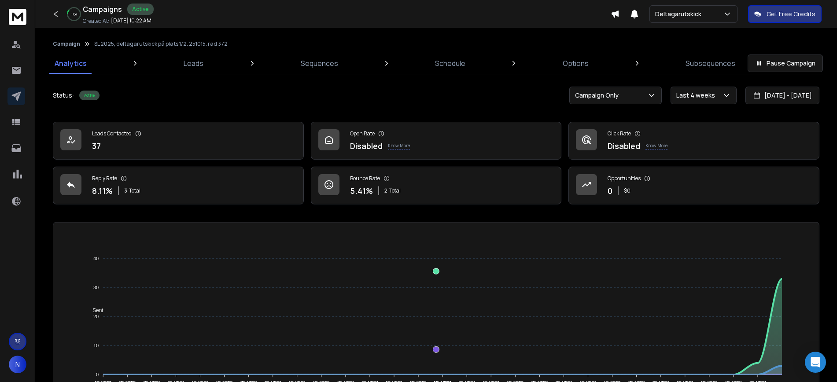
click at [366, 185] on p "5.41 %" at bounding box center [361, 191] width 23 height 12
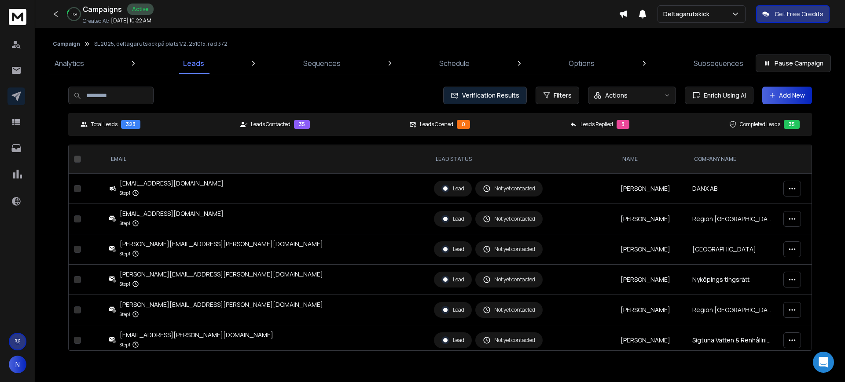
click at [509, 92] on span "Verification Results" at bounding box center [489, 95] width 61 height 9
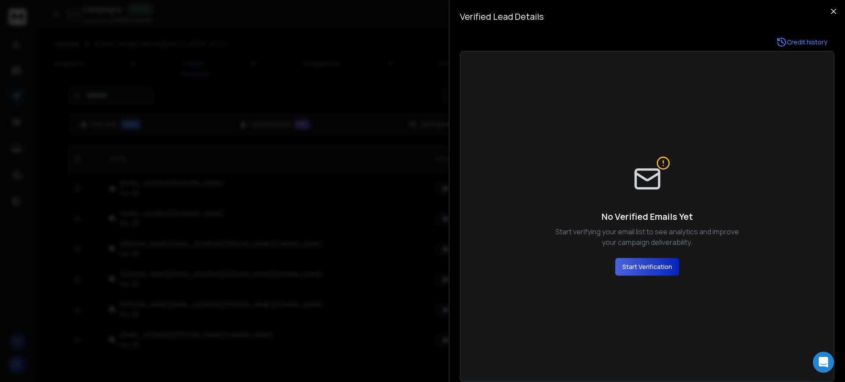
click at [831, 12] on icon "button" at bounding box center [833, 11] width 4 height 4
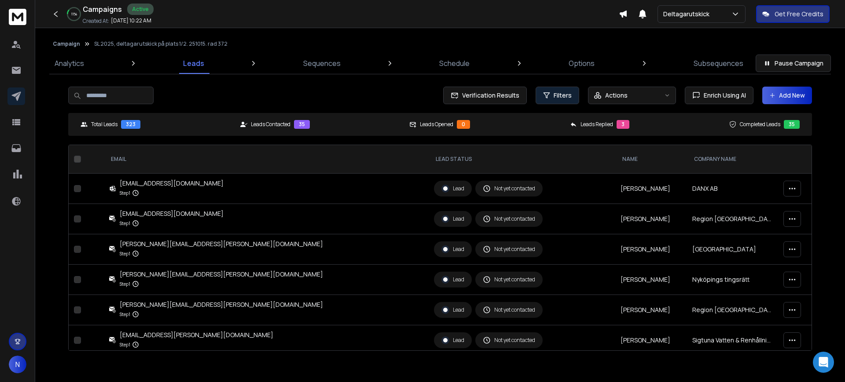
click at [558, 93] on span "Filters" at bounding box center [563, 95] width 18 height 9
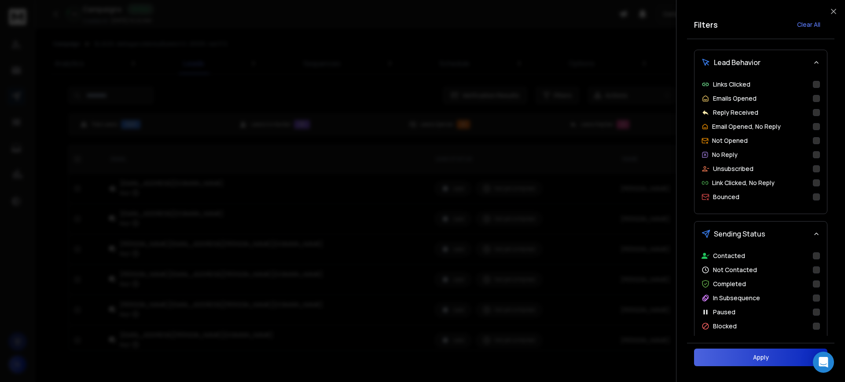
click at [813, 199] on button "Bounced" at bounding box center [816, 197] width 7 height 7
click at [752, 360] on button "Apply" at bounding box center [760, 358] width 133 height 18
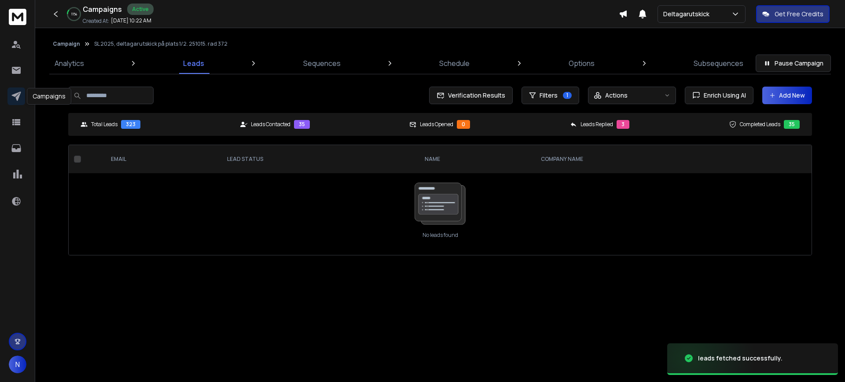
click at [20, 95] on icon at bounding box center [16, 96] width 11 height 11
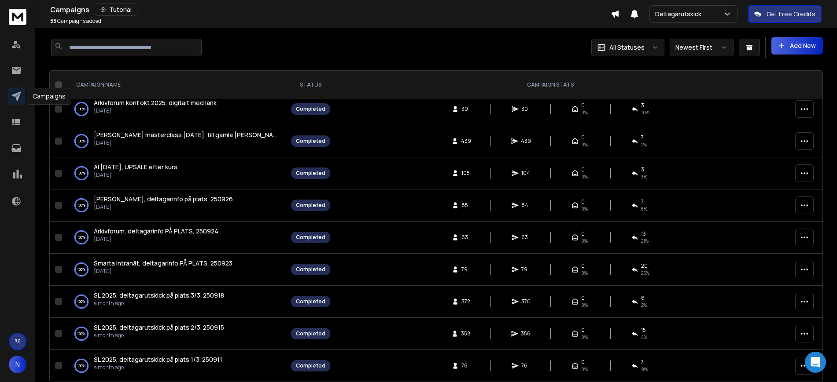
scroll to position [275, 0]
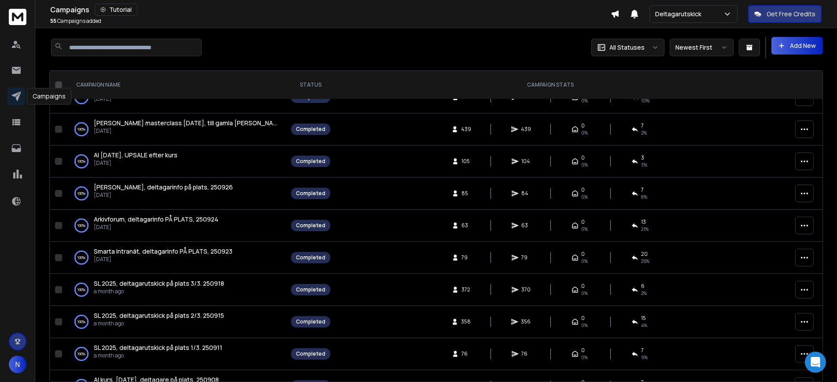
click at [172, 317] on span "SL 2025, deltagarutskick på plats 2/3. 250915" at bounding box center [159, 316] width 130 height 8
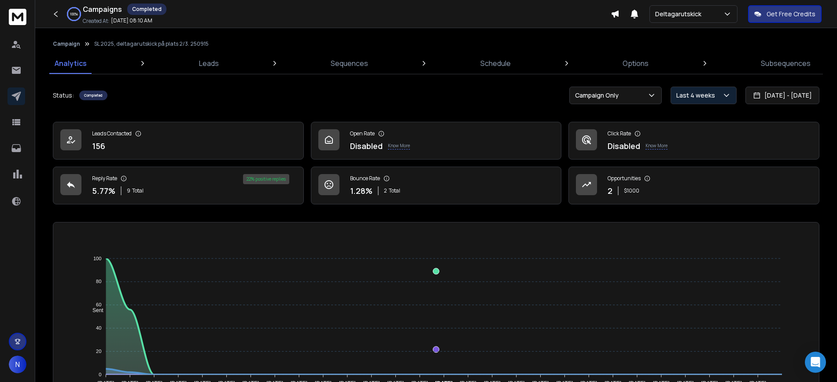
click at [676, 98] on p "Last 4 weeks" at bounding box center [697, 95] width 42 height 9
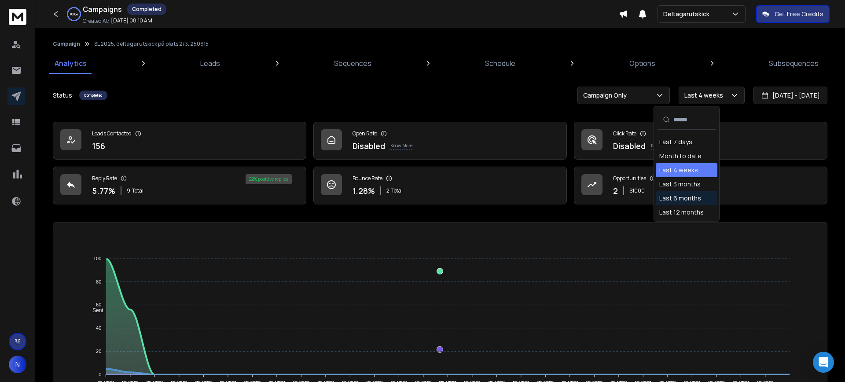
click at [696, 198] on div "Last 6 months" at bounding box center [680, 198] width 42 height 9
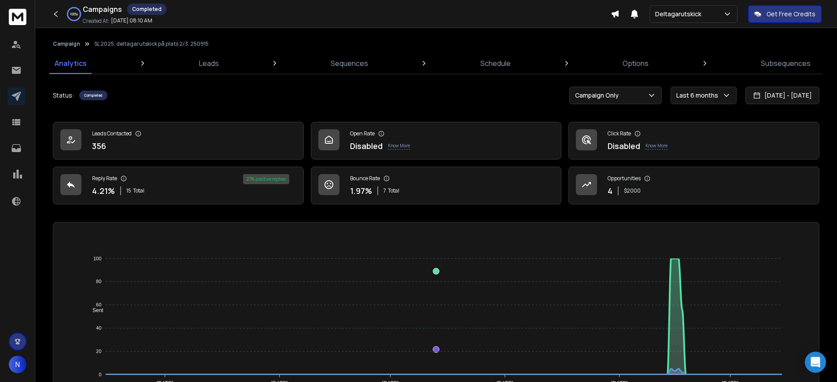
click at [374, 180] on p "Bounce Rate" at bounding box center [365, 178] width 30 height 7
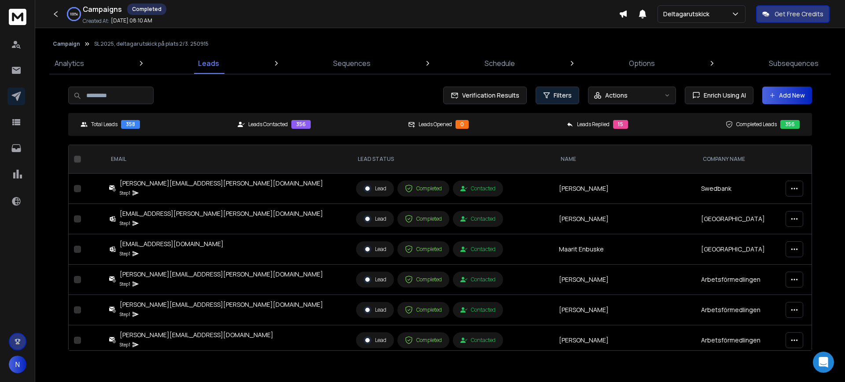
click at [562, 95] on span "Filters" at bounding box center [563, 95] width 18 height 9
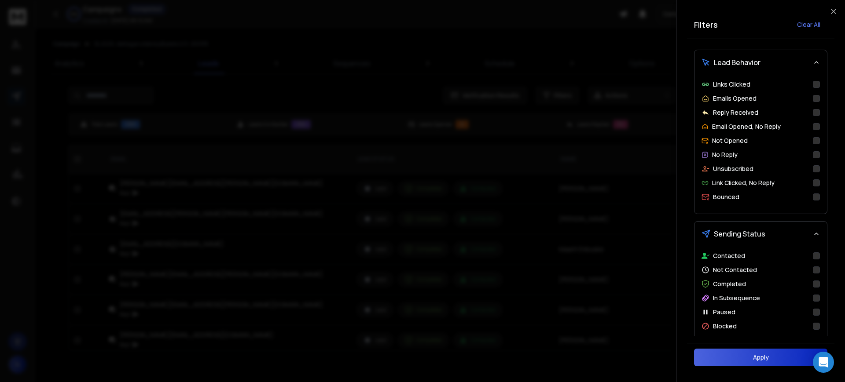
click at [813, 195] on button "Bounced" at bounding box center [816, 197] width 7 height 7
click at [770, 358] on button "Apply" at bounding box center [760, 358] width 133 height 18
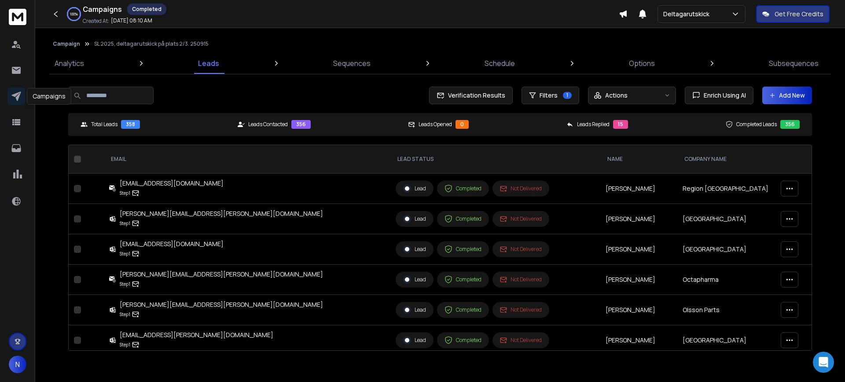
click at [15, 93] on icon at bounding box center [16, 96] width 11 height 11
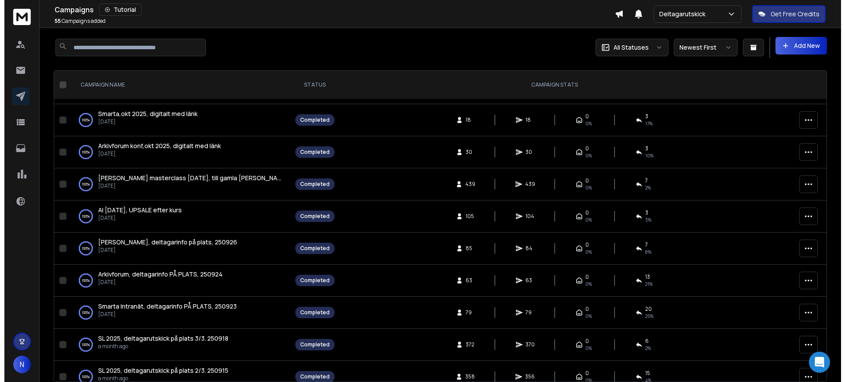
scroll to position [330, 0]
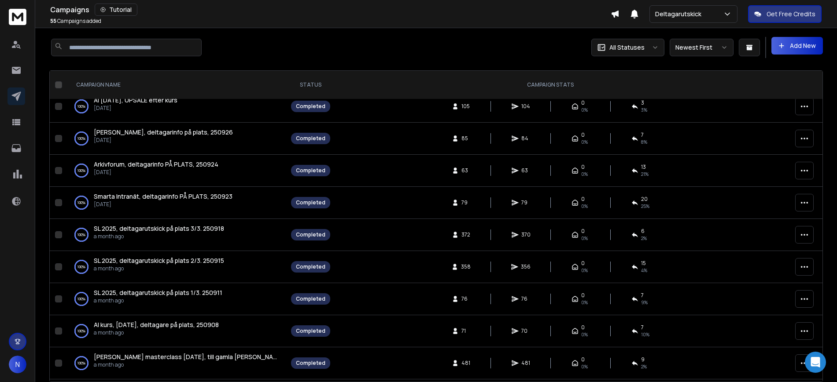
click at [237, 224] on div "100 % SL 2025, deltagarutskick på plats 3/3. 250918 a month ago" at bounding box center [175, 234] width 202 height 21
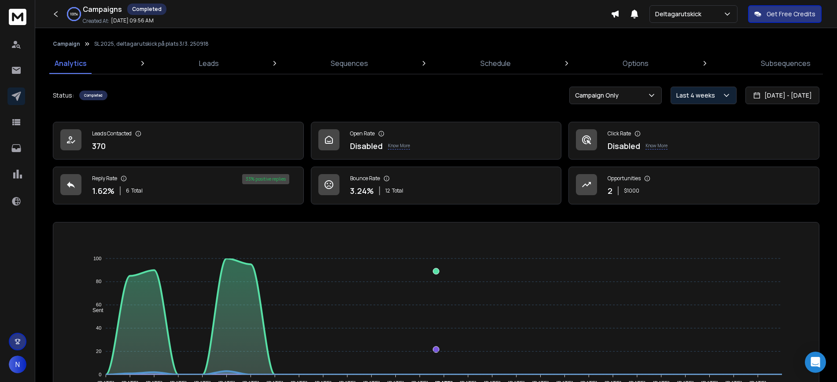
click at [706, 96] on button "Last 4 weeks" at bounding box center [703, 96] width 66 height 18
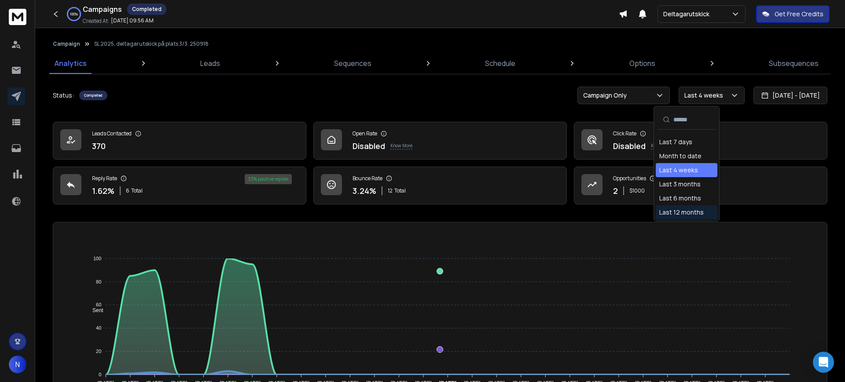
click at [691, 209] on div "Last 12 months" at bounding box center [681, 212] width 44 height 9
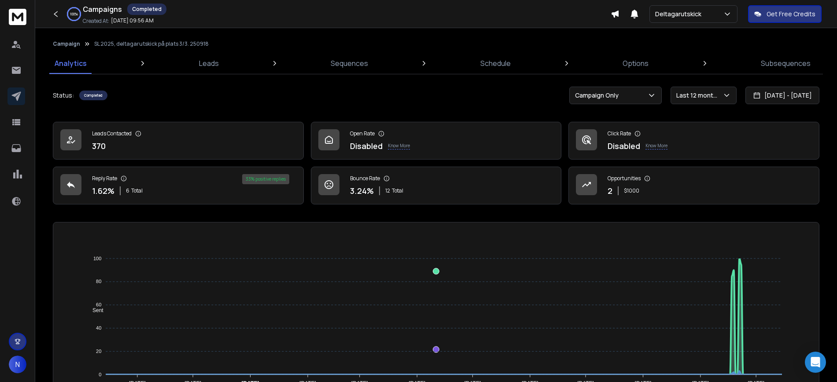
click at [379, 187] on div at bounding box center [379, 191] width 1 height 9
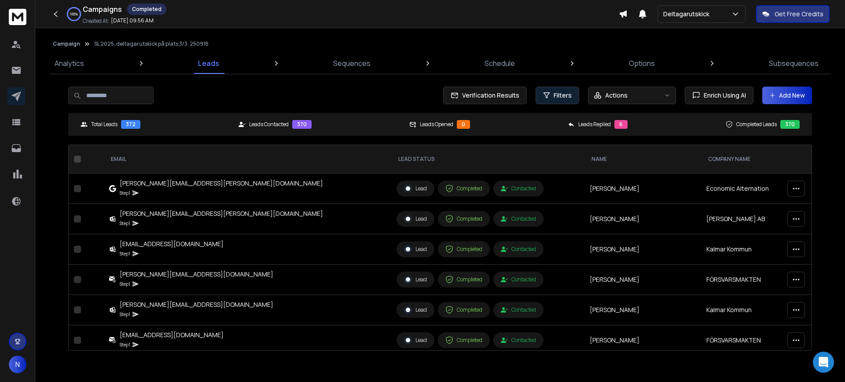
click at [563, 94] on span "Filters" at bounding box center [563, 95] width 18 height 9
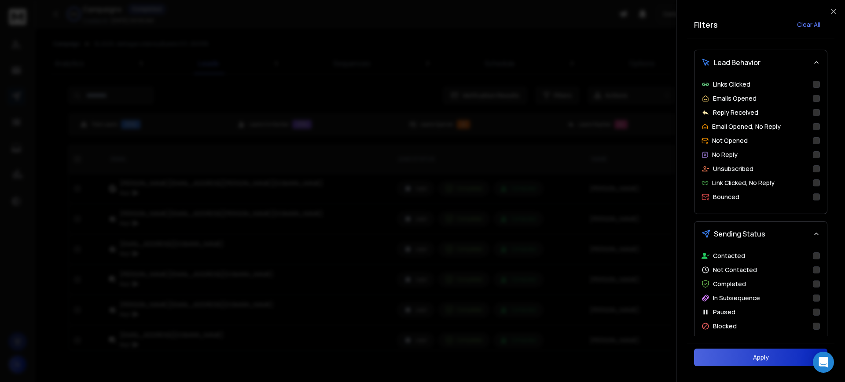
click at [813, 194] on button "Bounced" at bounding box center [816, 197] width 7 height 7
click at [761, 359] on button "Apply" at bounding box center [760, 358] width 133 height 18
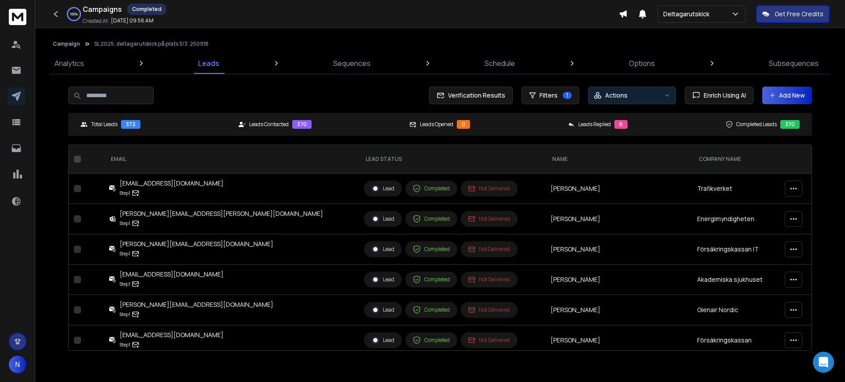
click at [642, 95] on div "Actions" at bounding box center [627, 95] width 67 height 9
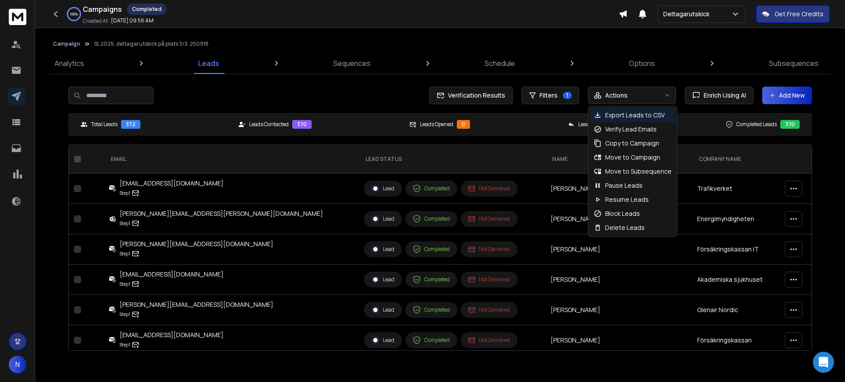
click at [643, 113] on p "Export Leads to CSV" at bounding box center [634, 115] width 59 height 9
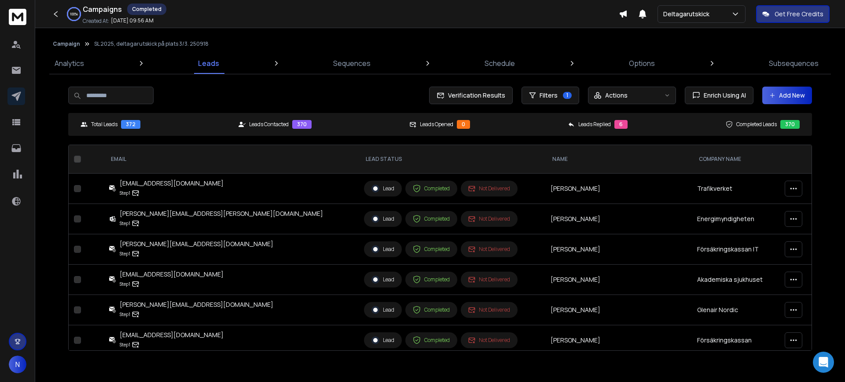
click at [487, 194] on div "Lead Completed Not Delivered" at bounding box center [452, 189] width 176 height 16
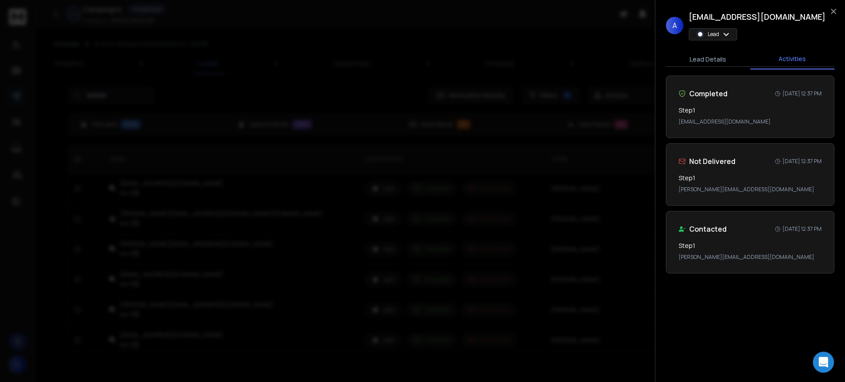
click at [786, 58] on button "Activities" at bounding box center [792, 59] width 84 height 20
click at [591, 240] on div at bounding box center [422, 191] width 845 height 382
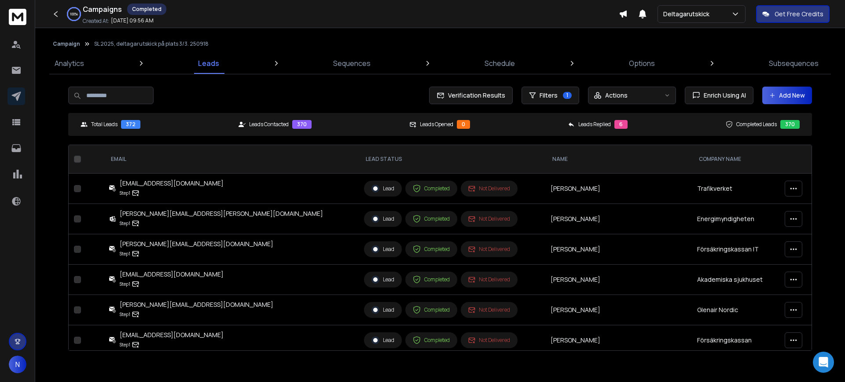
click at [299, 217] on div "betrice.hallberg@energimyndigheten.se Step 1" at bounding box center [231, 218] width 244 height 19
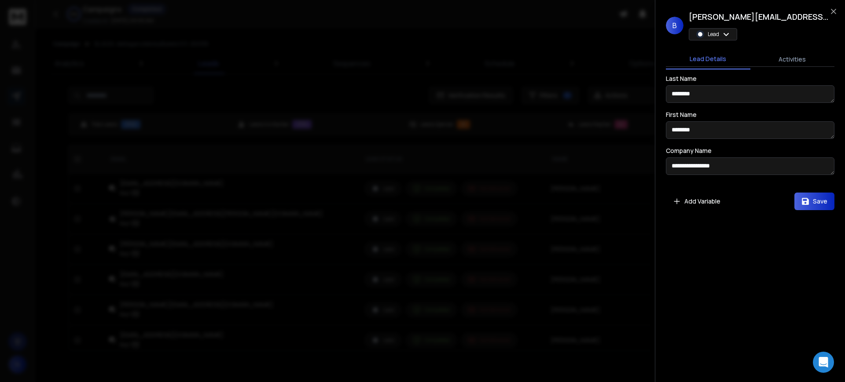
click at [796, 51] on button "Activities" at bounding box center [792, 59] width 84 height 19
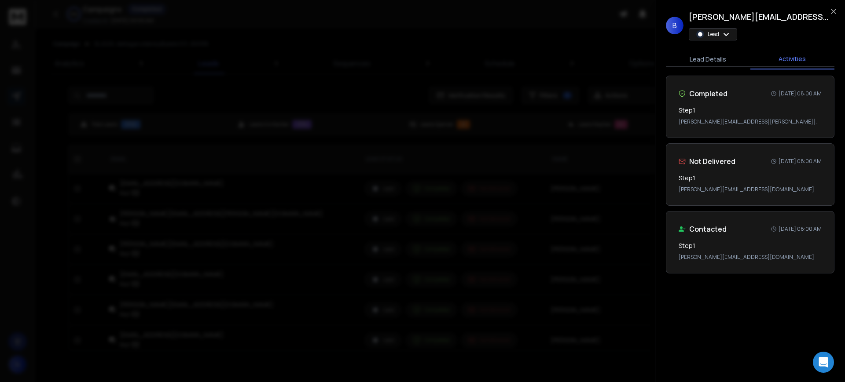
click at [522, 224] on div at bounding box center [422, 191] width 845 height 382
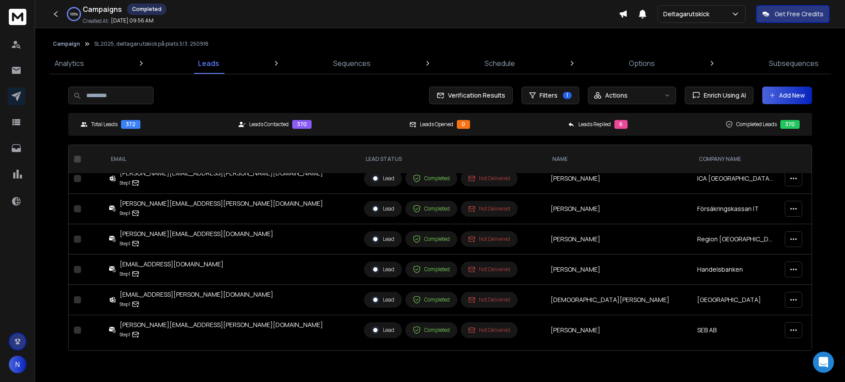
scroll to position [194, 0]
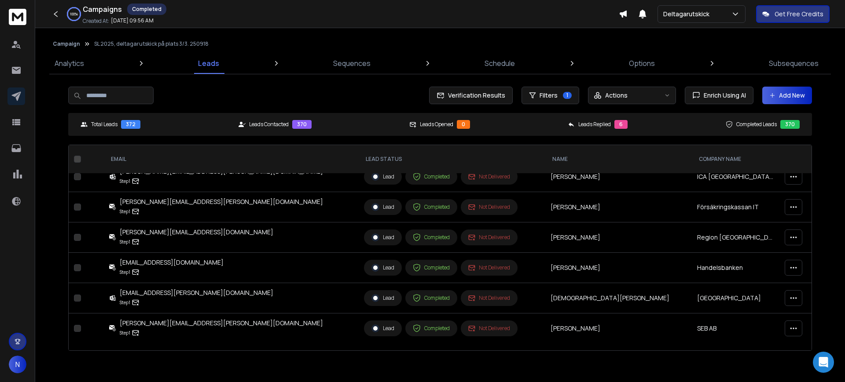
click at [239, 332] on div "stefan.x.andersson@seb.se Step 1" at bounding box center [231, 328] width 244 height 19
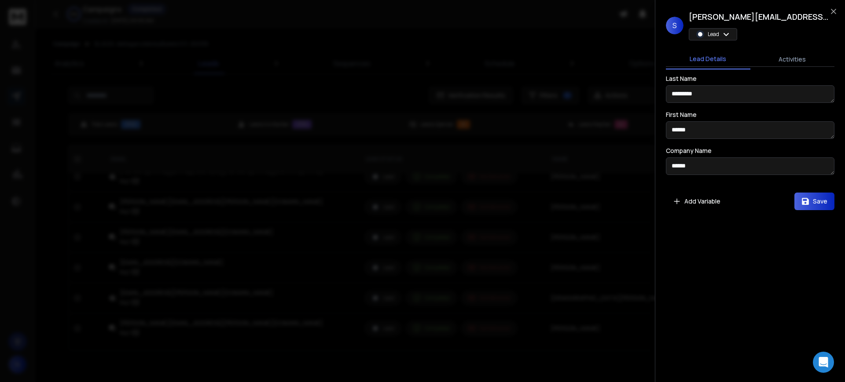
click at [795, 59] on button "Activities" at bounding box center [792, 59] width 84 height 19
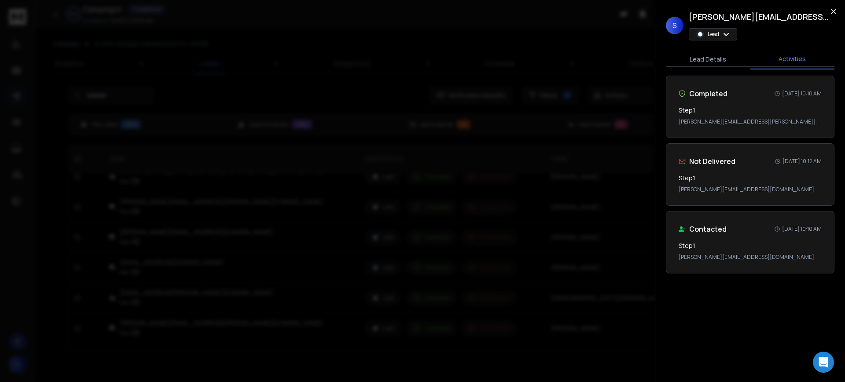
click at [834, 7] on icon "button" at bounding box center [833, 11] width 9 height 9
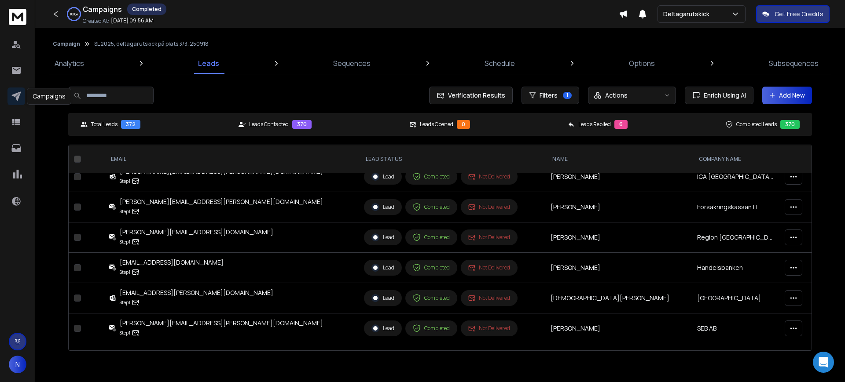
click at [15, 99] on icon at bounding box center [16, 96] width 11 height 11
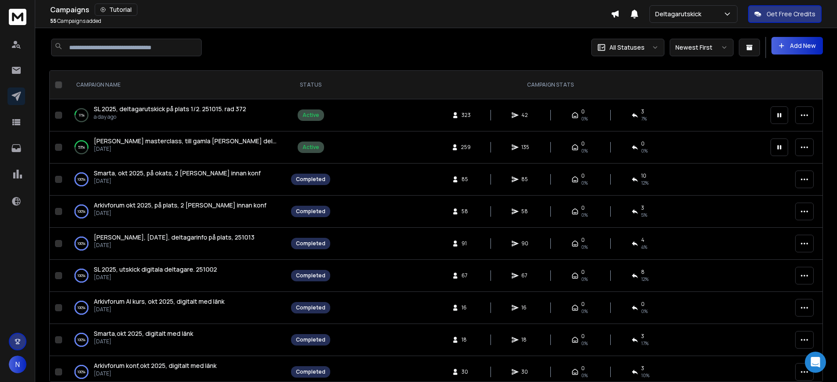
click at [231, 111] on span "SL 2025, deltagarutskick på plats 1/2. 251015. rad 372" at bounding box center [170, 109] width 152 height 8
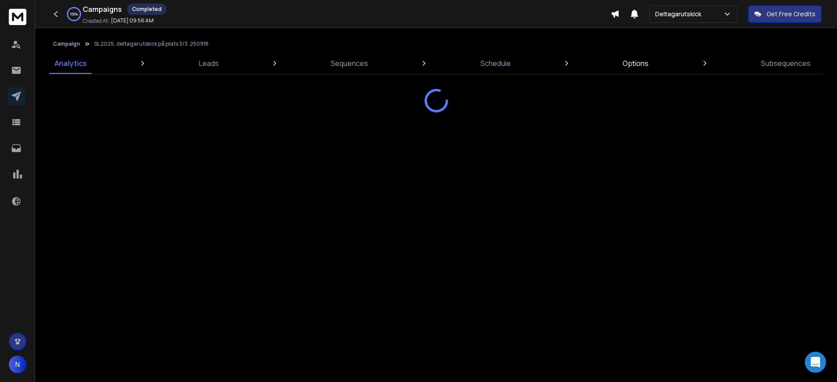
click at [636, 60] on p "Options" at bounding box center [635, 63] width 26 height 11
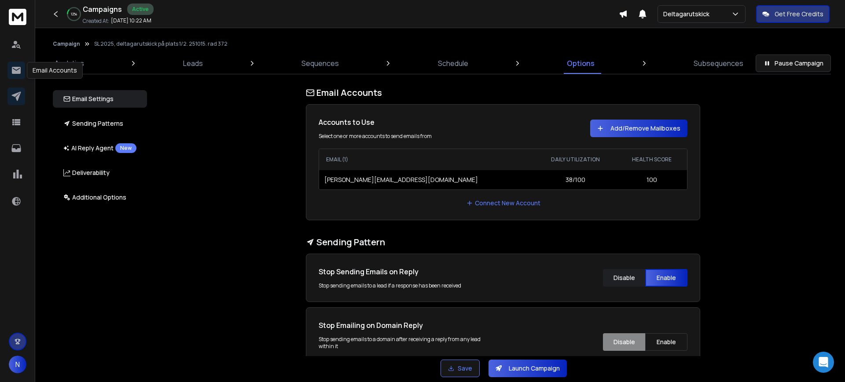
click at [19, 69] on icon at bounding box center [16, 70] width 9 height 7
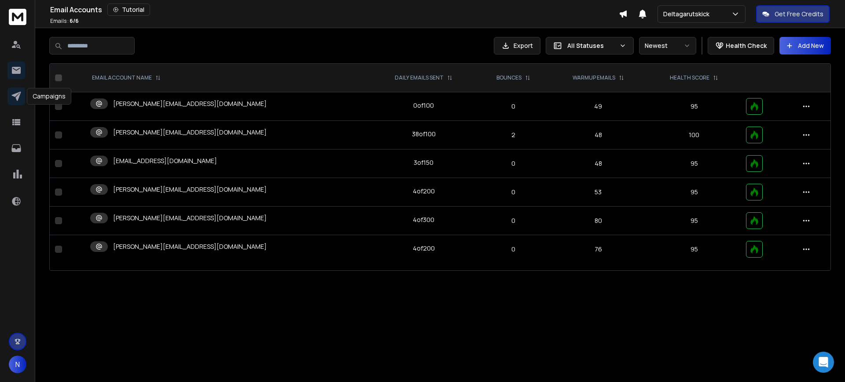
click at [19, 94] on icon at bounding box center [15, 96] width 9 height 9
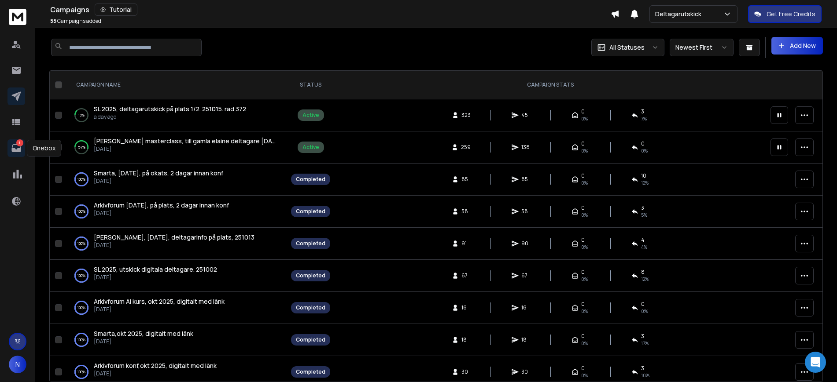
click at [20, 146] on p "1" at bounding box center [19, 142] width 7 height 7
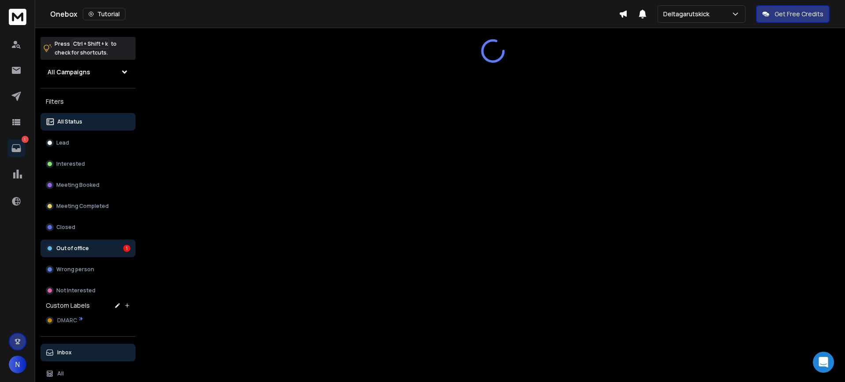
click at [62, 246] on p "Out of office" at bounding box center [72, 248] width 33 height 7
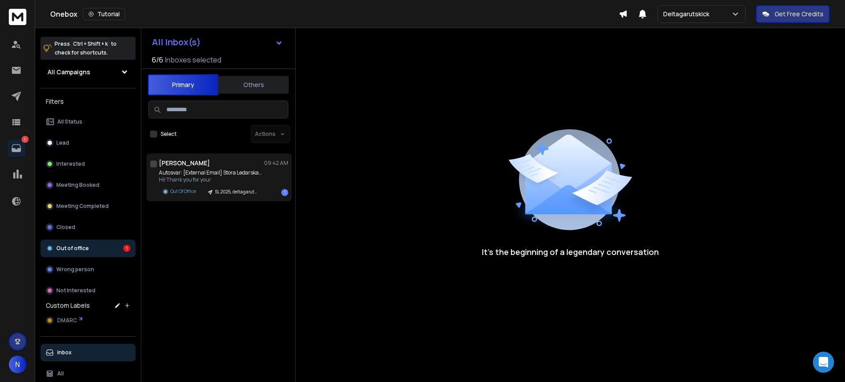
click at [204, 167] on div "Edström 09:42 AM" at bounding box center [223, 163] width 129 height 9
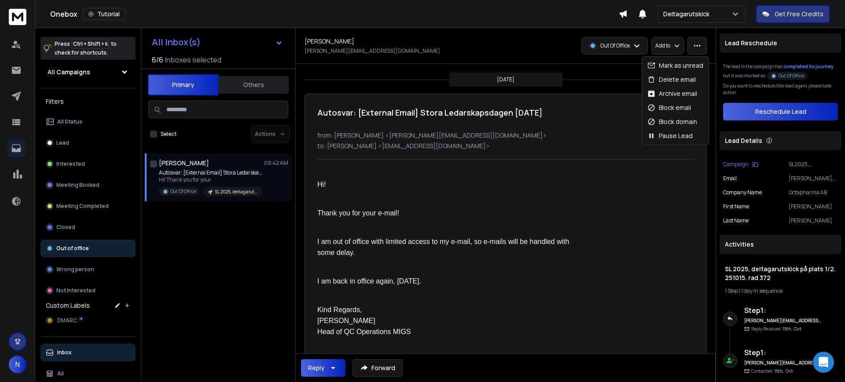
click at [701, 44] on icon "button" at bounding box center [697, 46] width 8 height 8
click at [684, 77] on div "Delete email" at bounding box center [671, 79] width 48 height 9
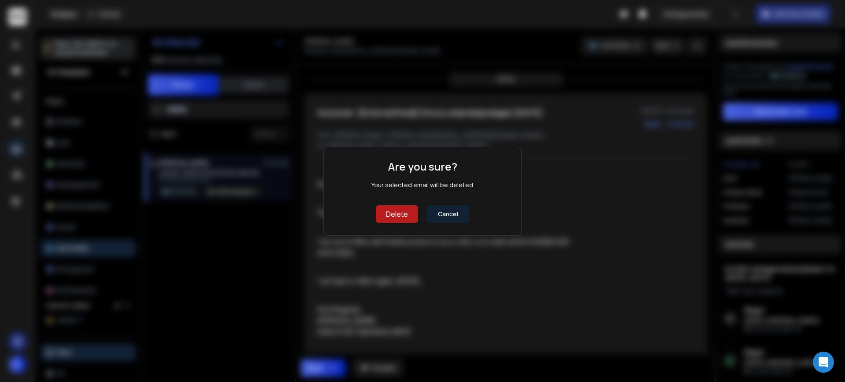
click at [413, 212] on button "Delete" at bounding box center [397, 215] width 42 height 18
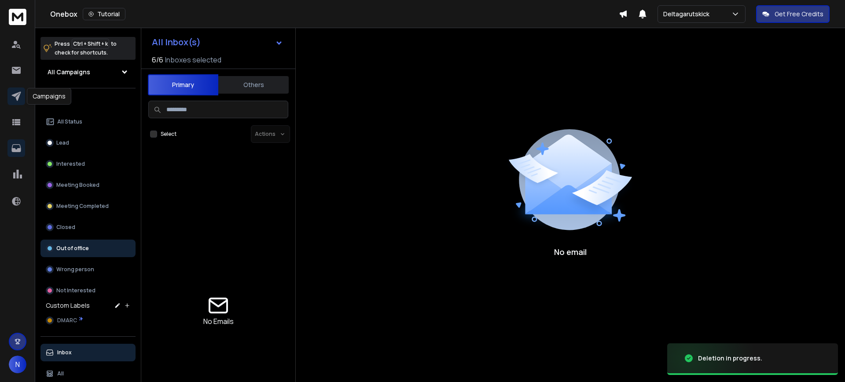
click at [20, 95] on icon at bounding box center [16, 96] width 11 height 11
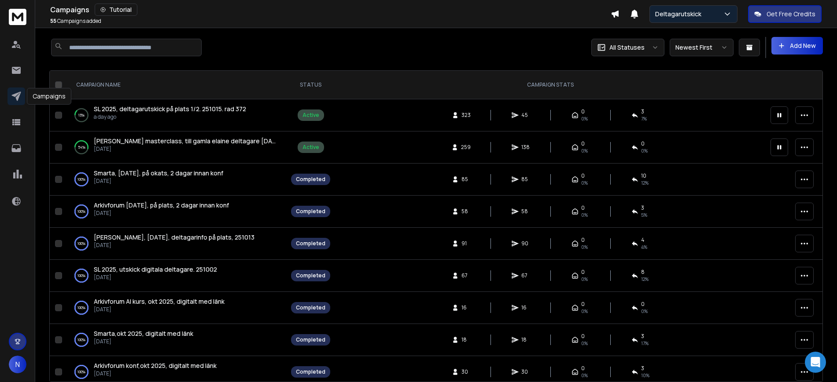
click at [715, 13] on div "Deltagarutskick" at bounding box center [693, 14] width 77 height 9
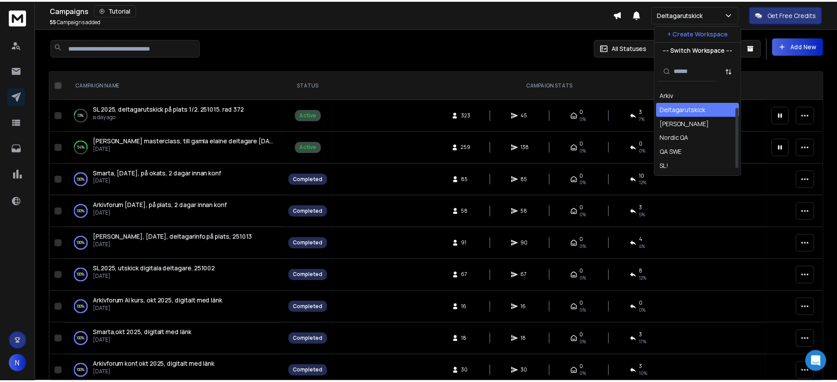
scroll to position [39, 0]
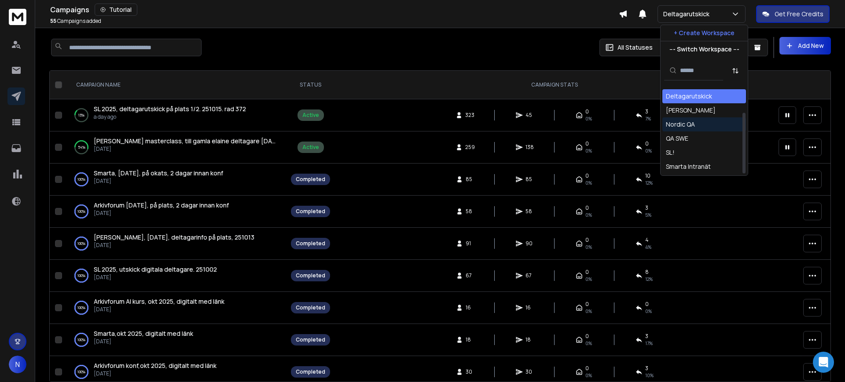
click at [685, 124] on div "Nordic QA" at bounding box center [680, 124] width 29 height 9
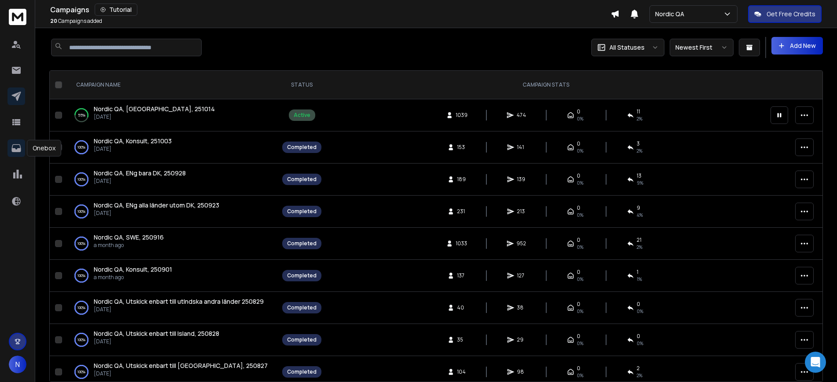
click at [16, 148] on icon at bounding box center [16, 148] width 11 height 11
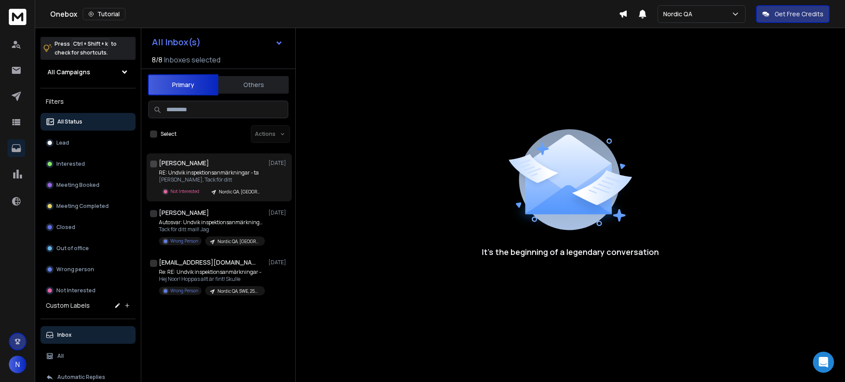
click at [217, 167] on div "[PERSON_NAME] [DATE]" at bounding box center [223, 163] width 129 height 9
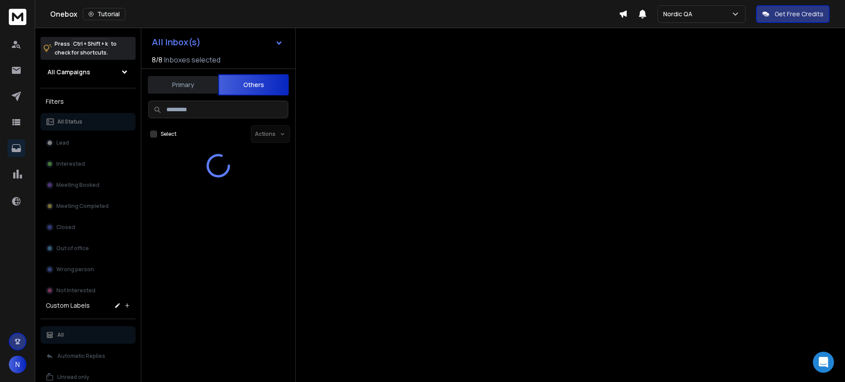
click at [242, 88] on button "Others" at bounding box center [253, 84] width 70 height 21
